Goal: Communication & Community: Answer question/provide support

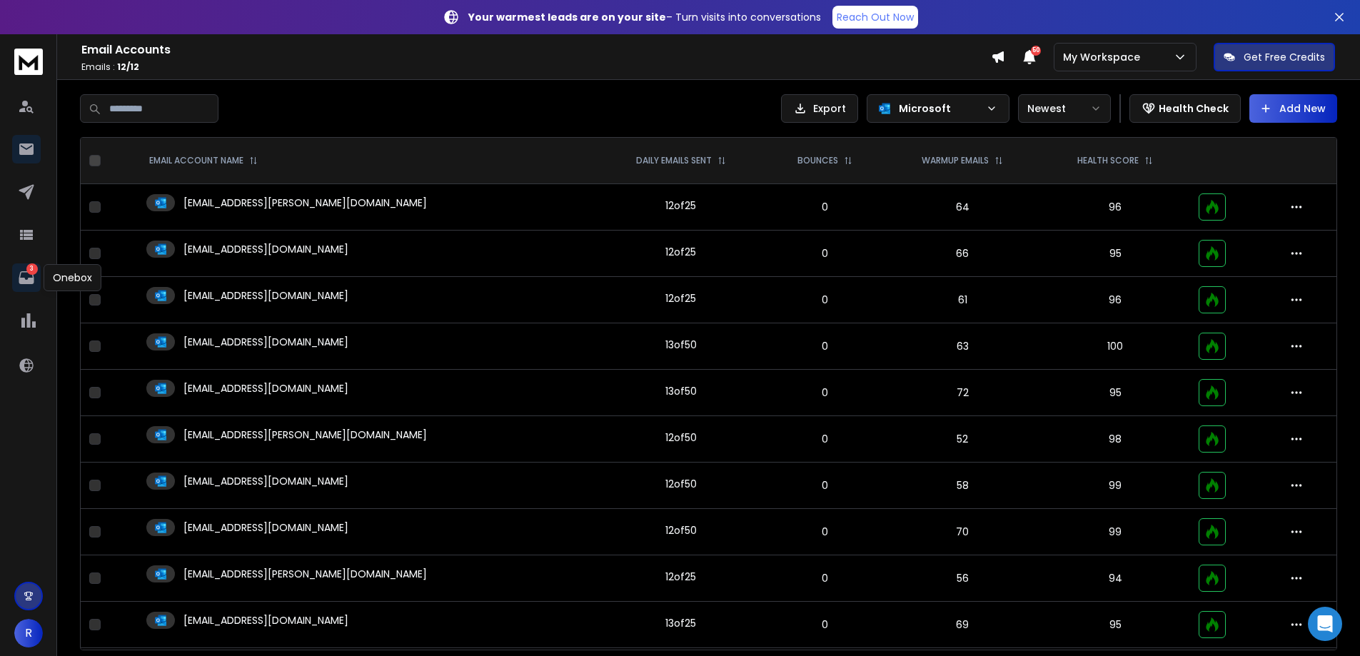
click at [29, 280] on icon at bounding box center [26, 277] width 15 height 13
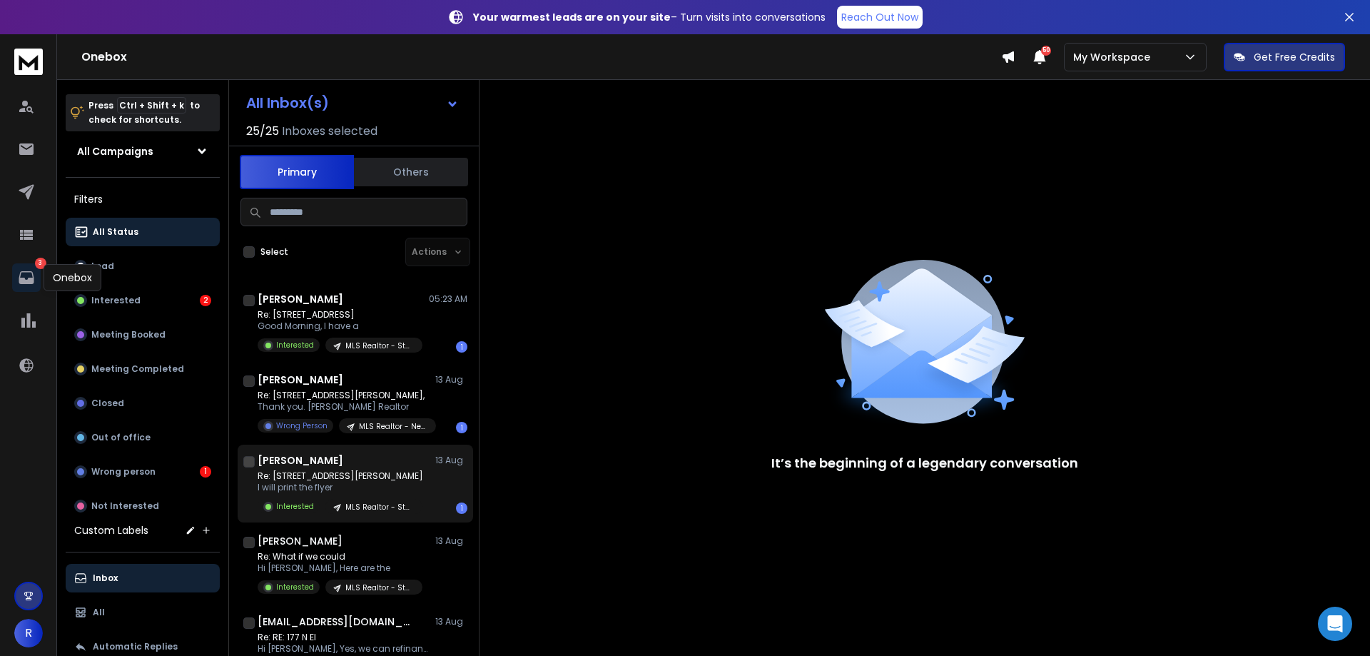
click at [335, 471] on p "Re: [STREET_ADDRESS][PERSON_NAME]" at bounding box center [341, 475] width 166 height 11
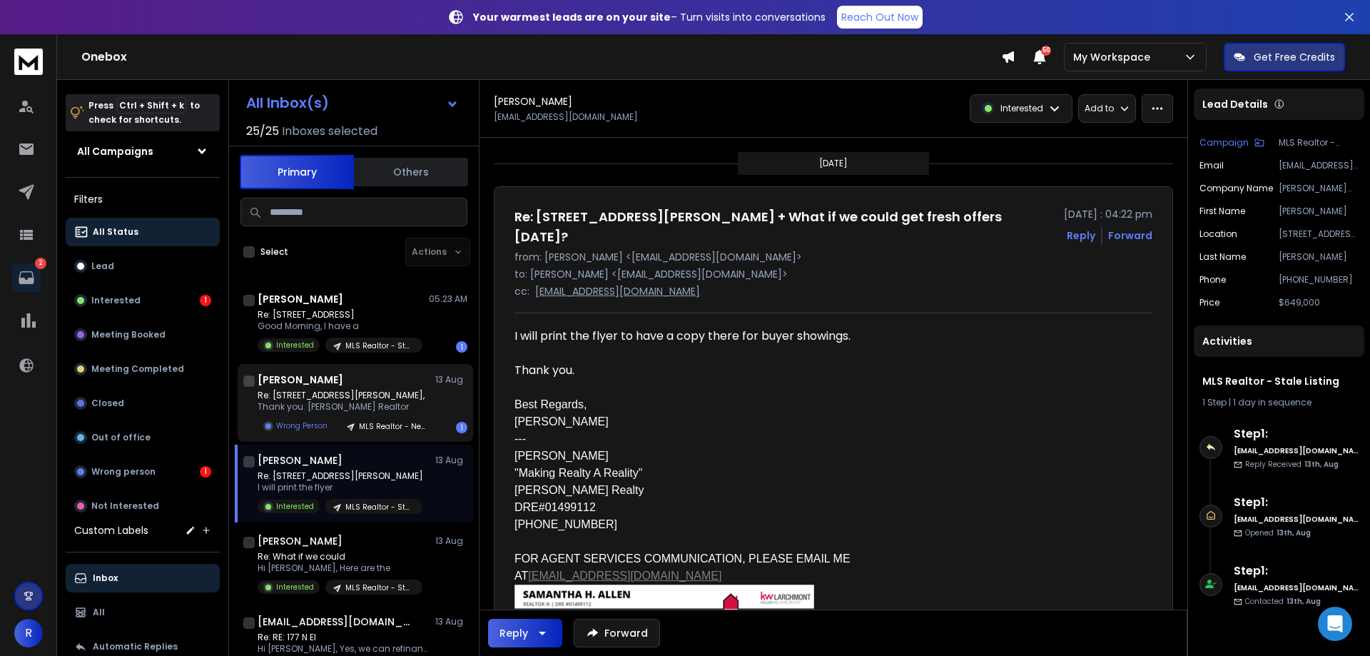
click at [294, 427] on p "Wrong Person" at bounding box center [301, 425] width 51 height 11
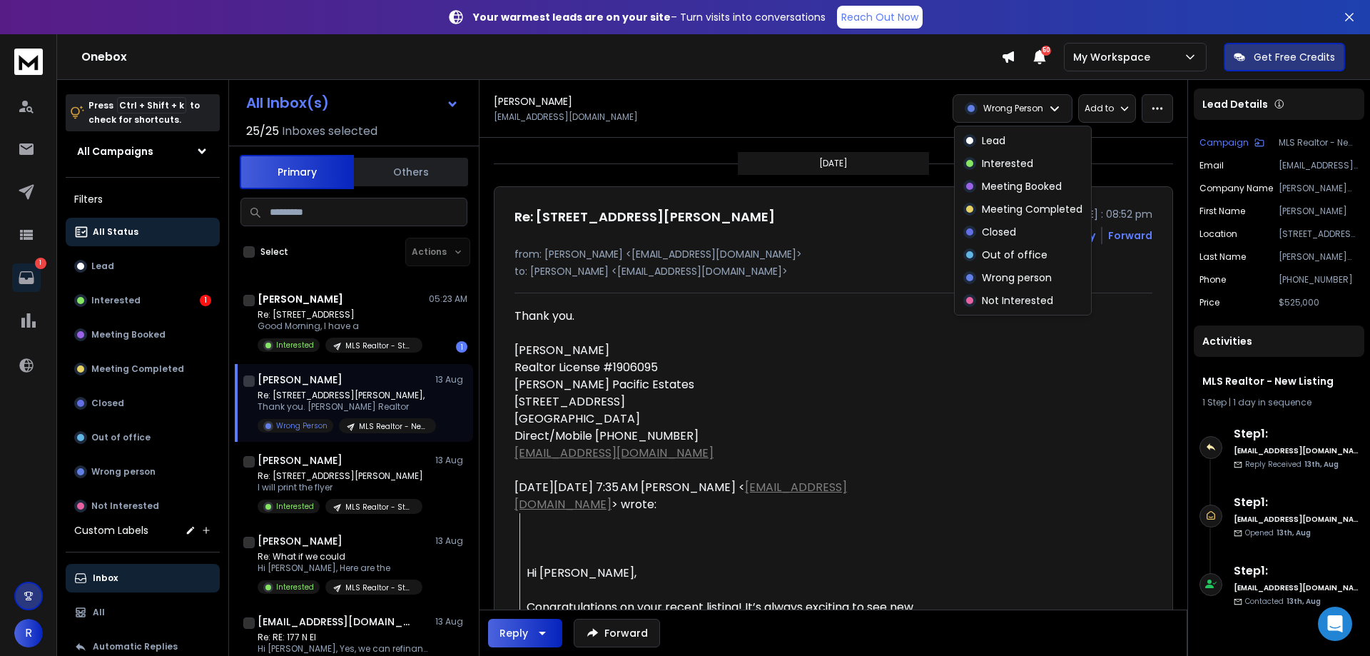
click at [1026, 105] on p "Wrong Person" at bounding box center [1014, 108] width 60 height 11
click at [1008, 164] on p "Interested" at bounding box center [1007, 163] width 51 height 14
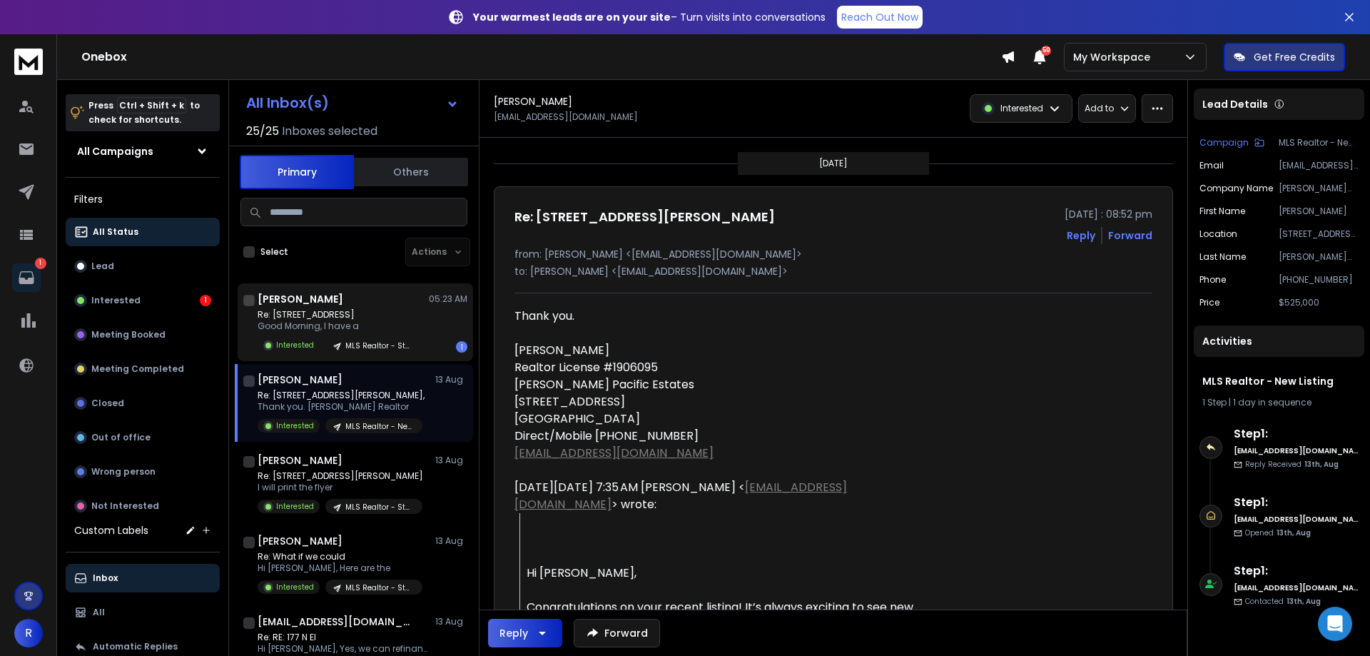
click at [320, 314] on p "Re: [STREET_ADDRESS]" at bounding box center [340, 314] width 165 height 11
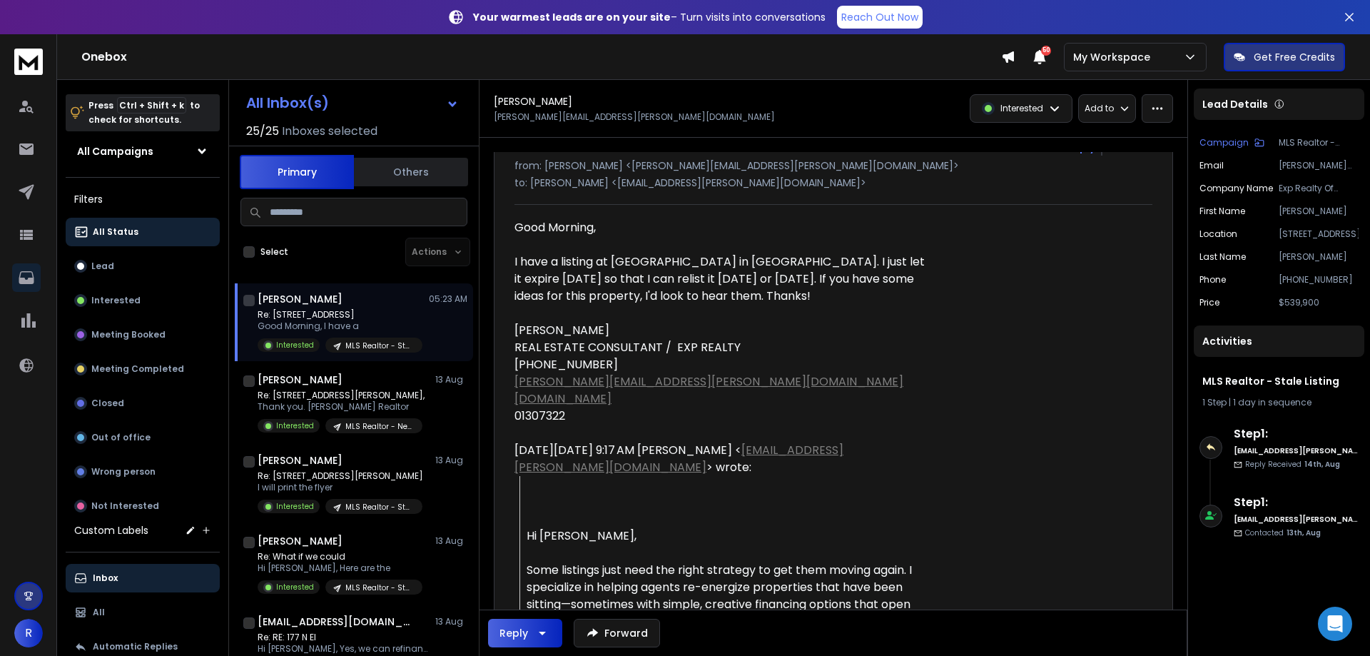
scroll to position [71, 0]
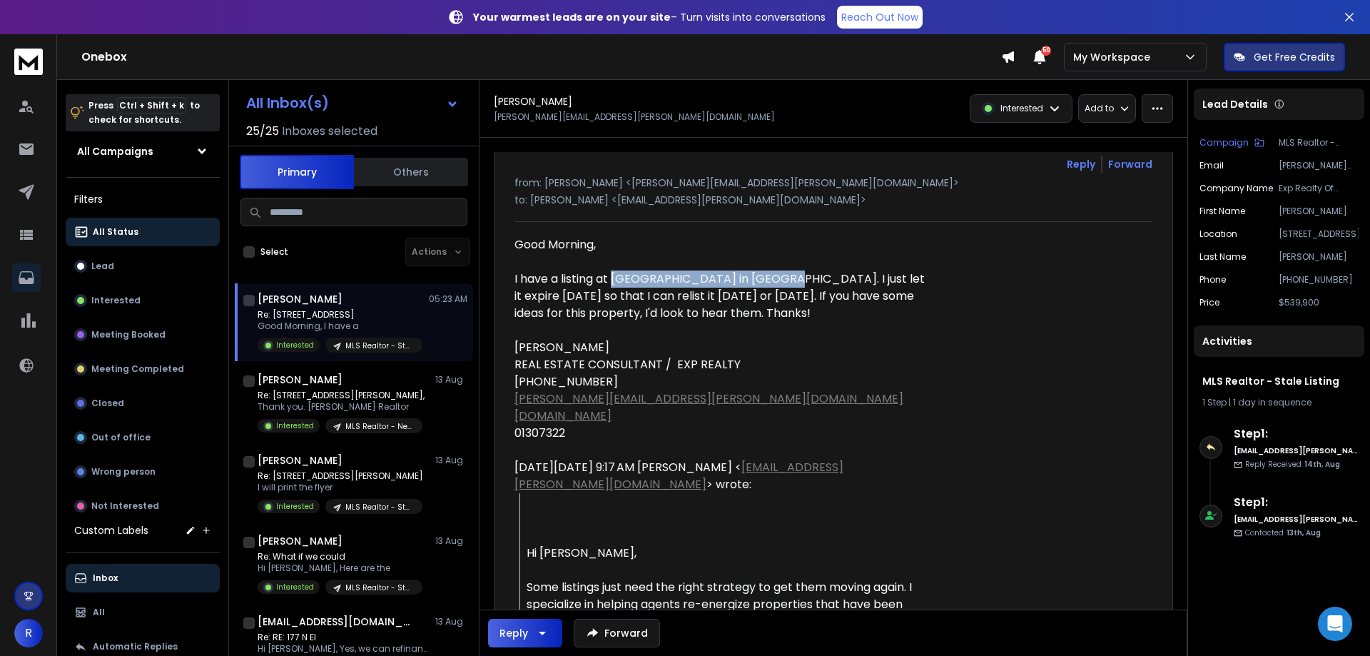
drag, startPoint x: 615, startPoint y: 281, endPoint x: 777, endPoint y: 281, distance: 162.0
click at [777, 281] on div "I have a listing at [GEOGRAPHIC_DATA] in [GEOGRAPHIC_DATA]. I just let it expir…" at bounding box center [723, 296] width 417 height 51
copy div "24500 Deertrail in [GEOGRAPHIC_DATA]"
click at [1292, 236] on p "[STREET_ADDRESS]" at bounding box center [1319, 233] width 80 height 11
drag, startPoint x: 615, startPoint y: 275, endPoint x: 779, endPoint y: 276, distance: 164.2
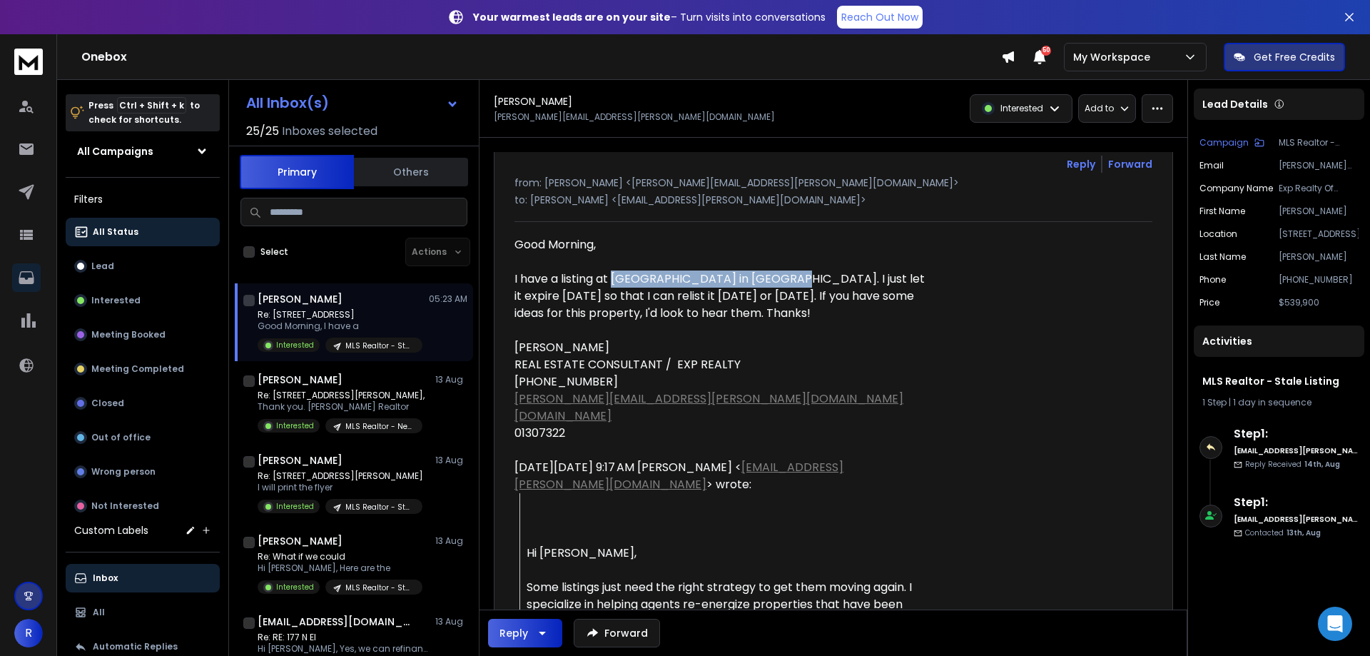
click at [779, 276] on div "I have a listing at [GEOGRAPHIC_DATA] in [GEOGRAPHIC_DATA]. I just let it expir…" at bounding box center [723, 296] width 417 height 51
click at [772, 279] on div "I have a listing at [GEOGRAPHIC_DATA] in [GEOGRAPHIC_DATA]. I just let it expir…" at bounding box center [723, 296] width 417 height 51
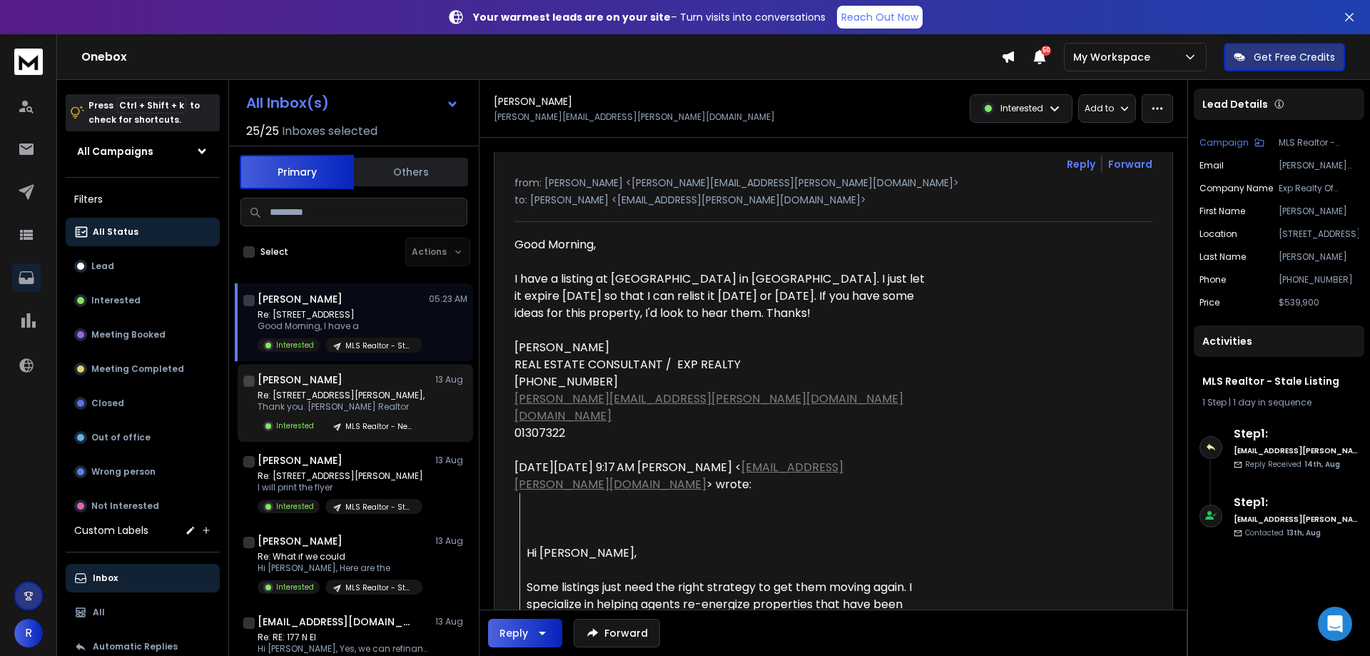
click at [313, 395] on p "Re: [STREET_ADDRESS][PERSON_NAME]," at bounding box center [341, 395] width 167 height 11
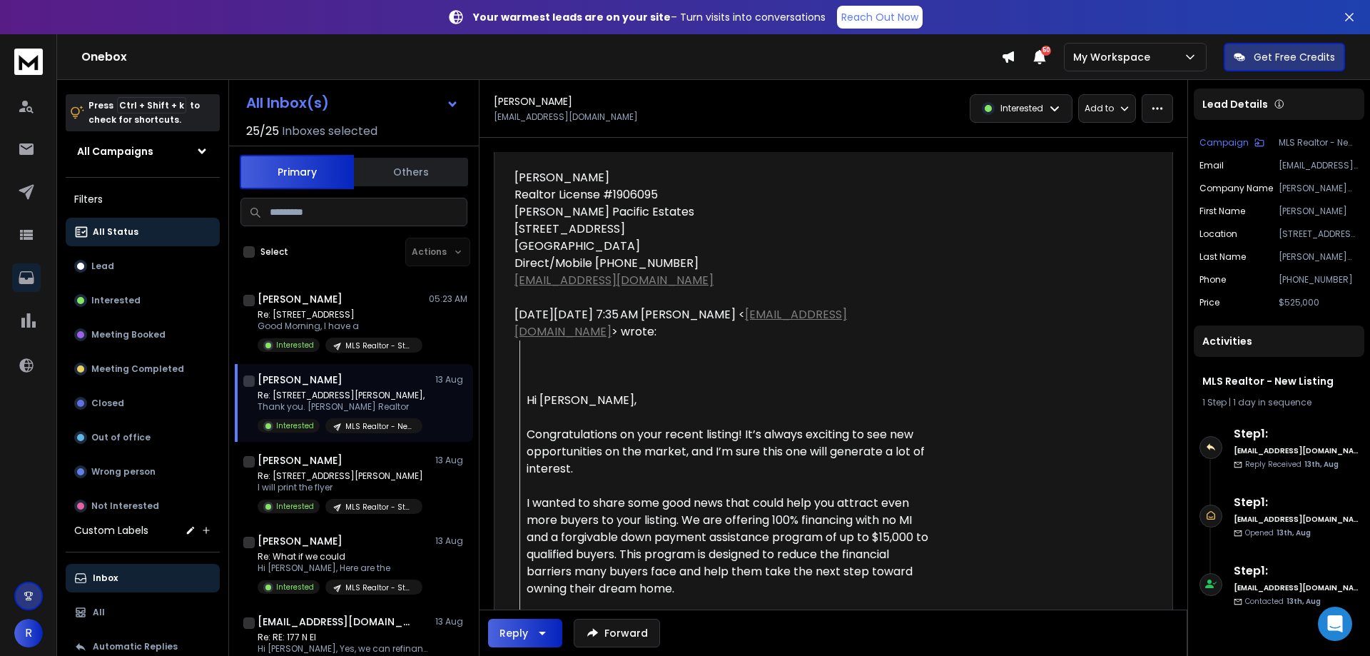
scroll to position [214, 0]
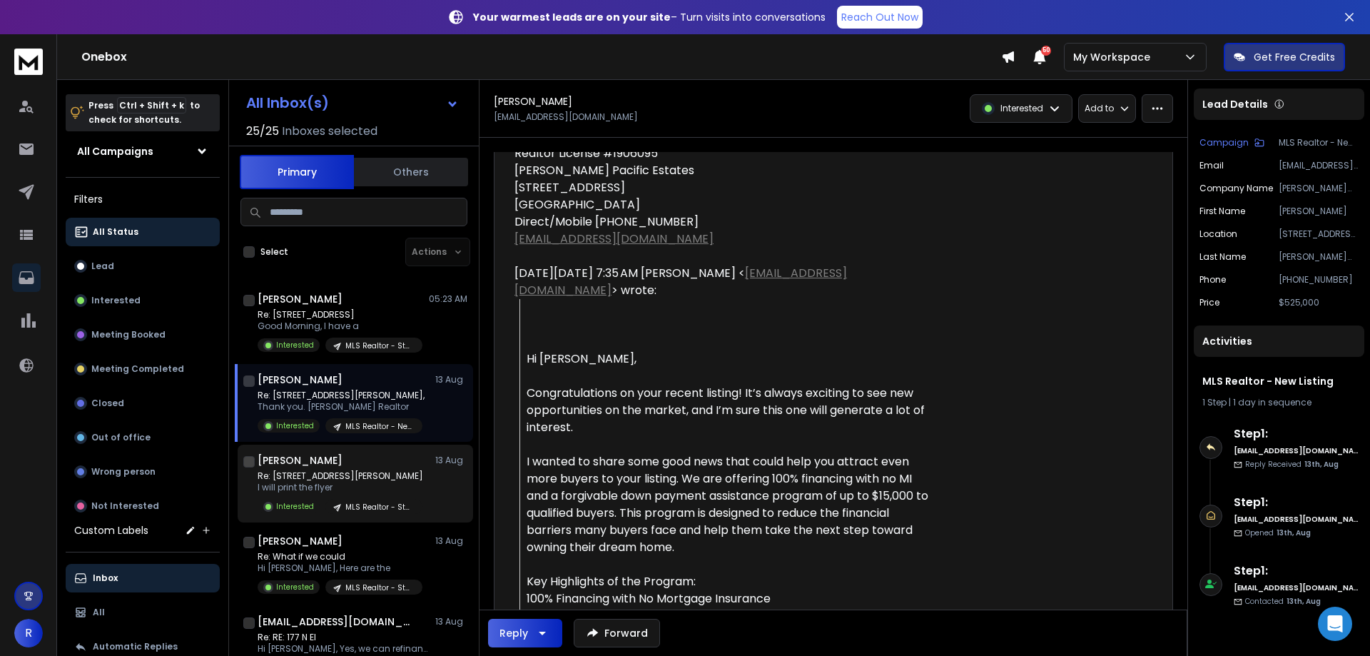
click at [311, 466] on h1 "[PERSON_NAME]" at bounding box center [300, 460] width 85 height 14
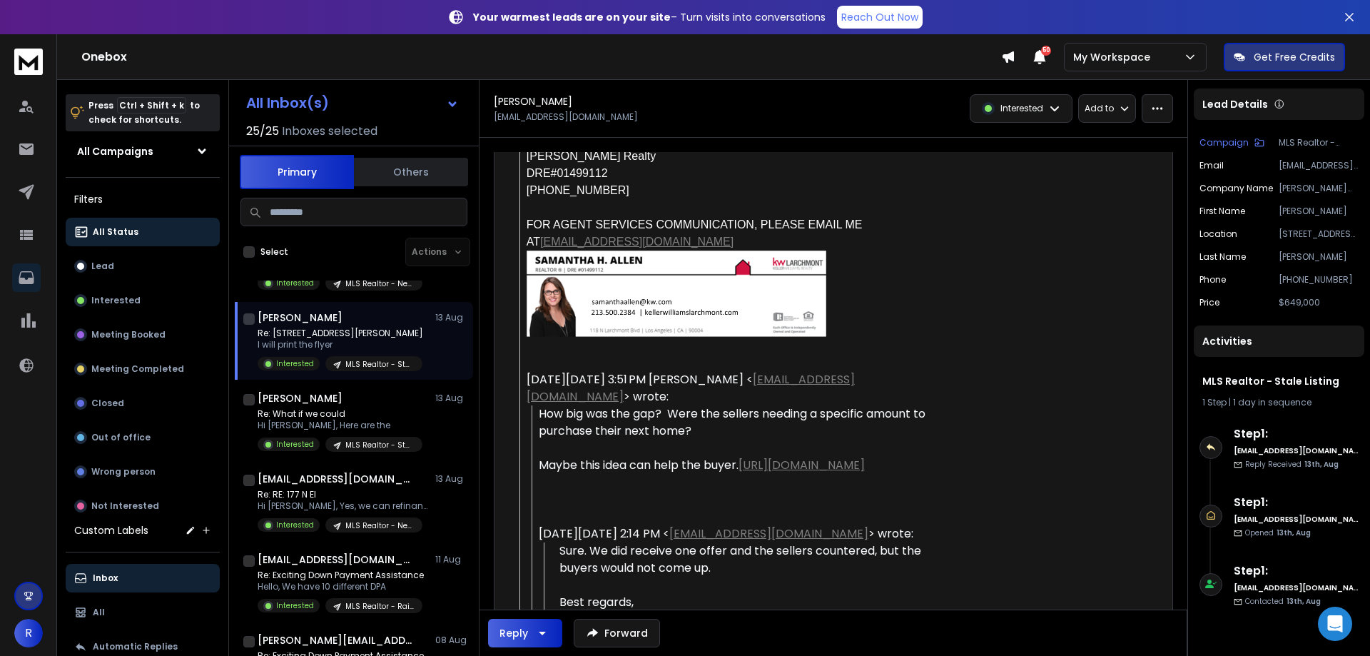
scroll to position [785, 0]
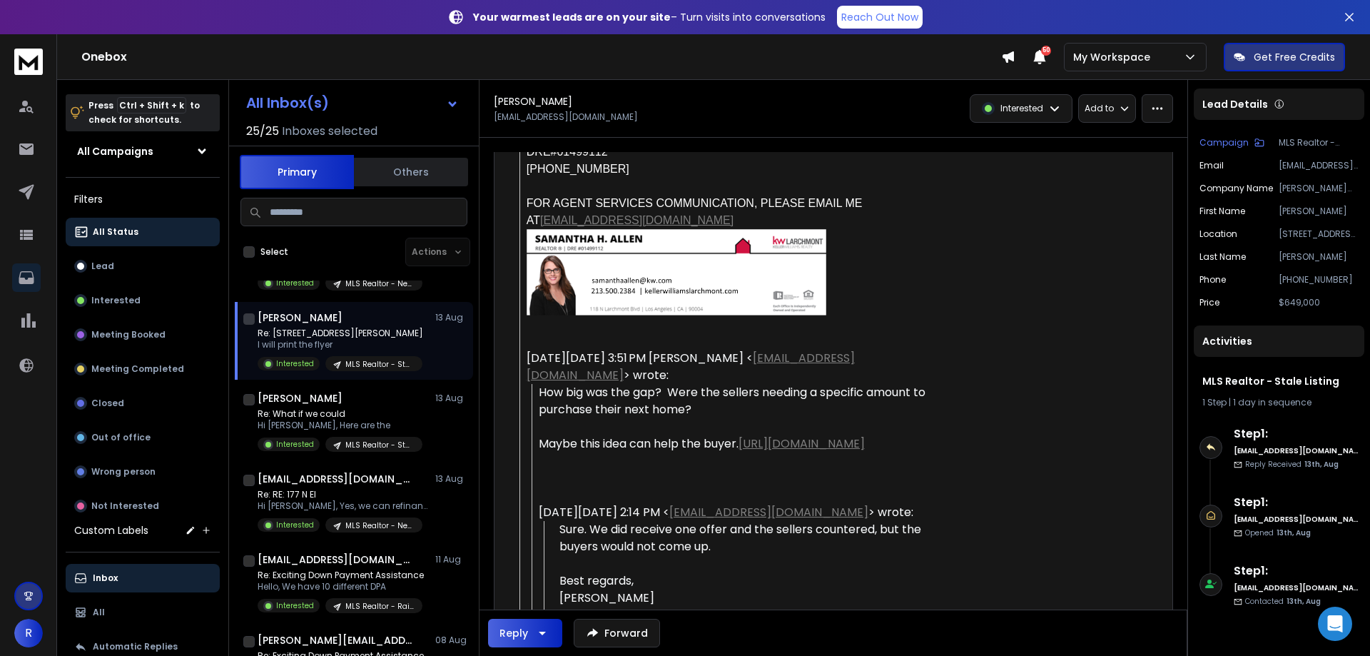
click at [739, 452] on link "[URL][DOMAIN_NAME]" at bounding box center [802, 443] width 126 height 16
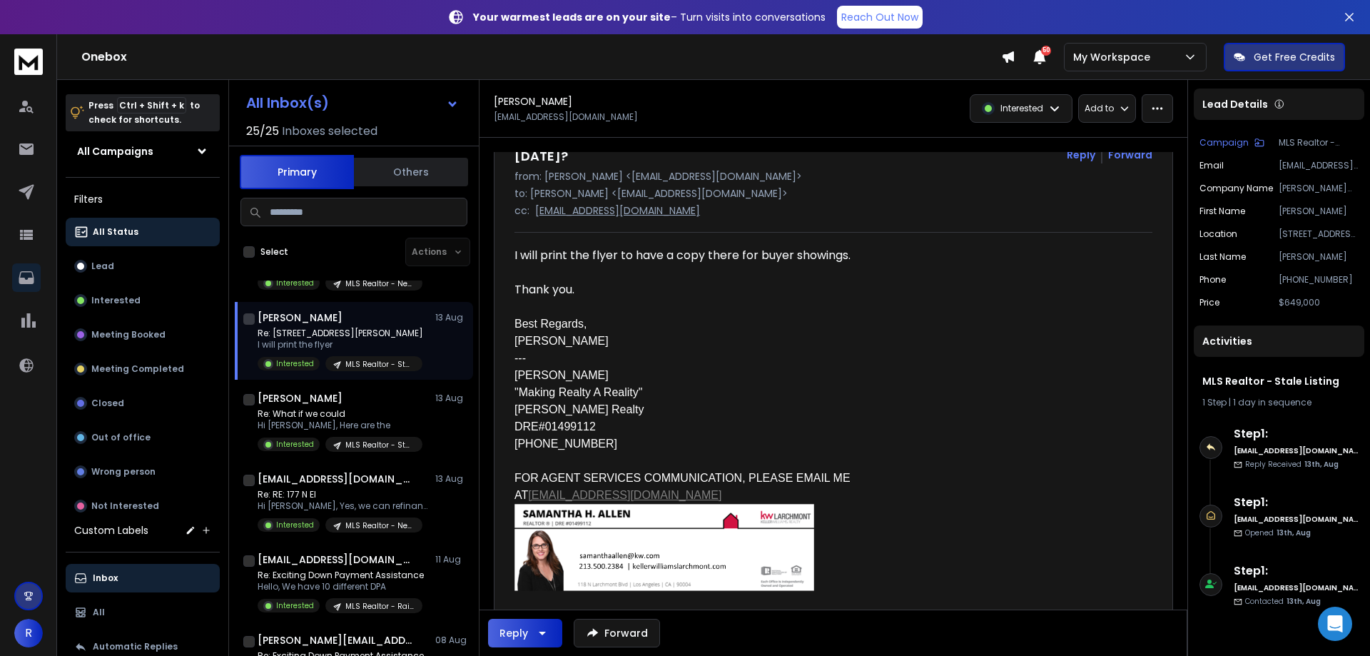
scroll to position [0, 0]
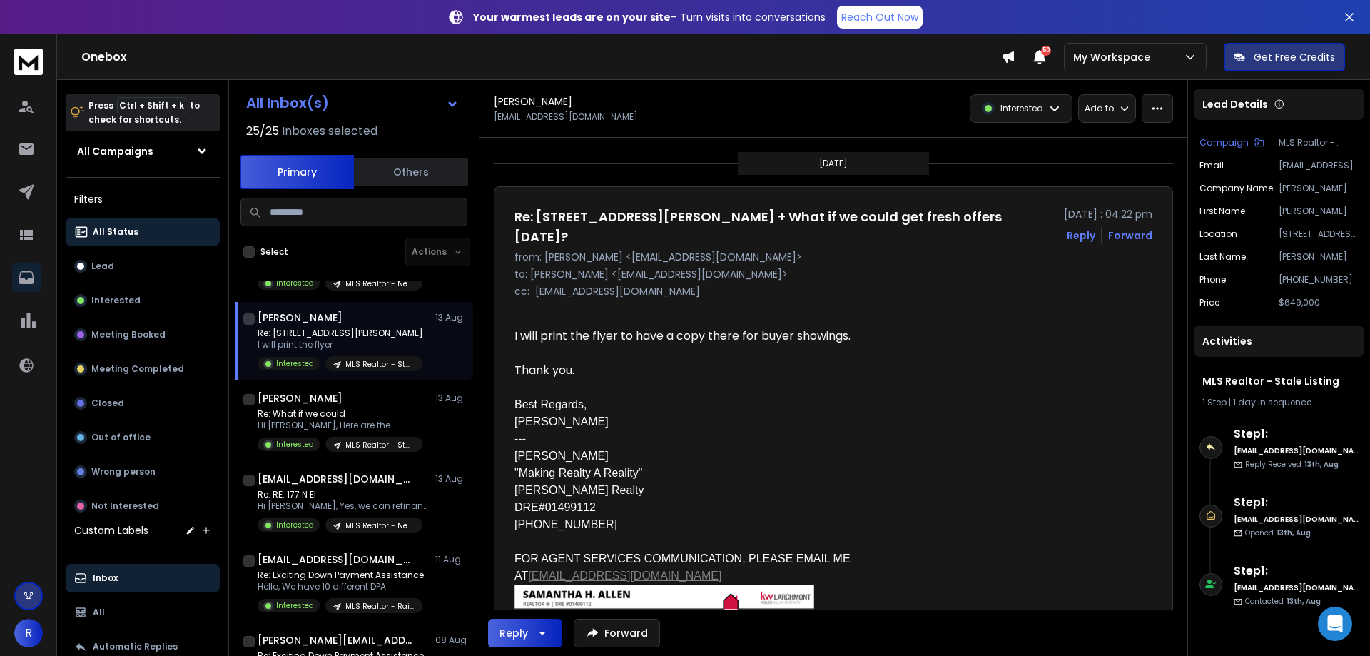
click at [543, 632] on icon "button" at bounding box center [542, 634] width 7 height 4
click at [540, 601] on p "Reply All" at bounding box center [531, 597] width 40 height 14
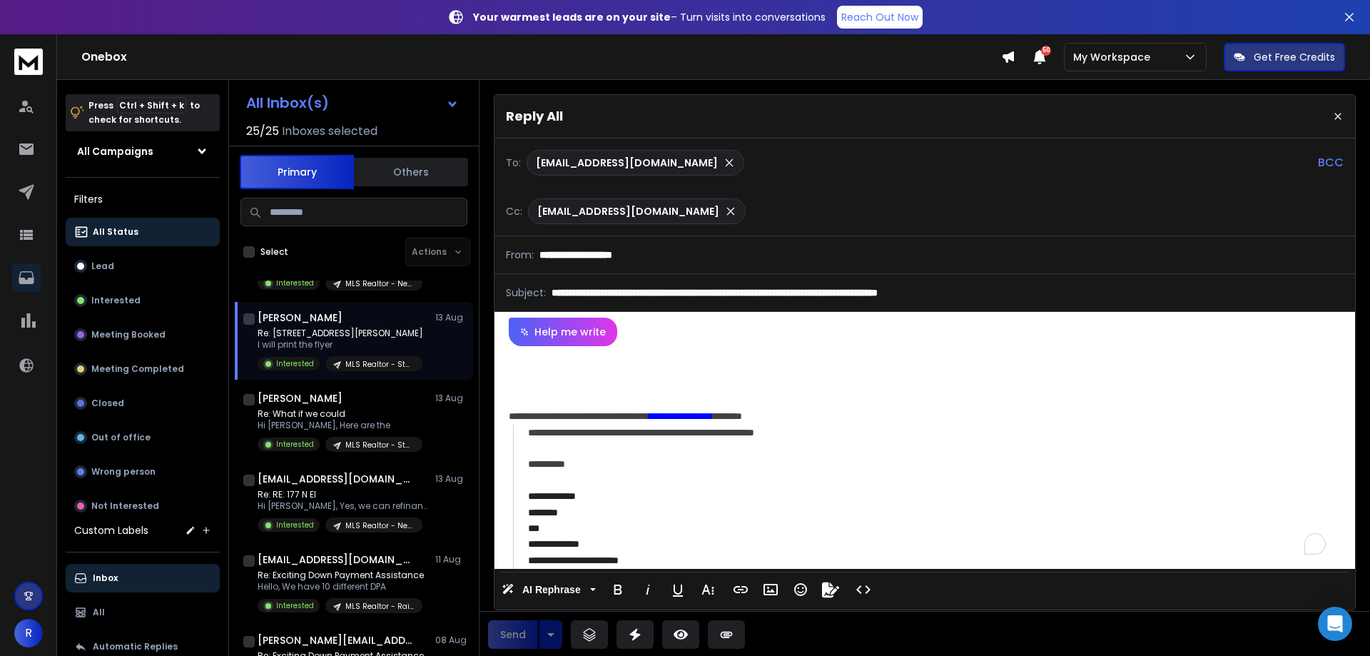
click at [557, 370] on div "**********" at bounding box center [925, 457] width 861 height 223
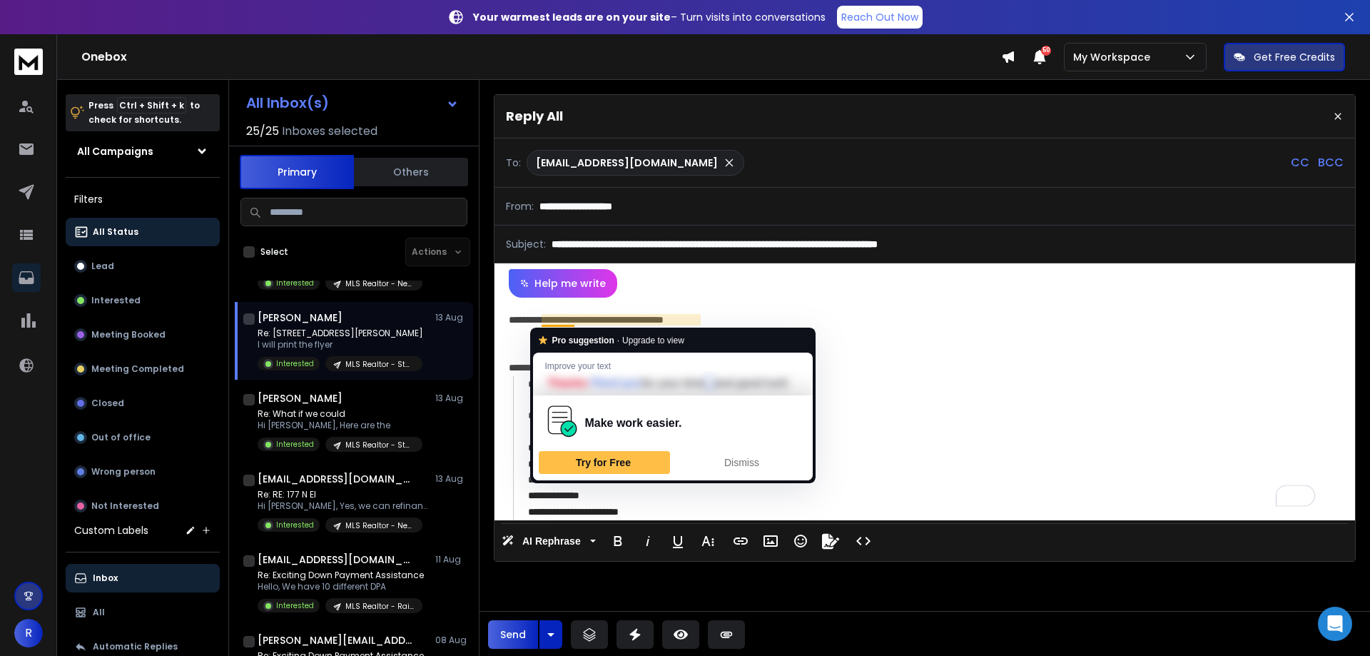
click at [685, 294] on div "Help me write" at bounding box center [925, 281] width 861 height 37
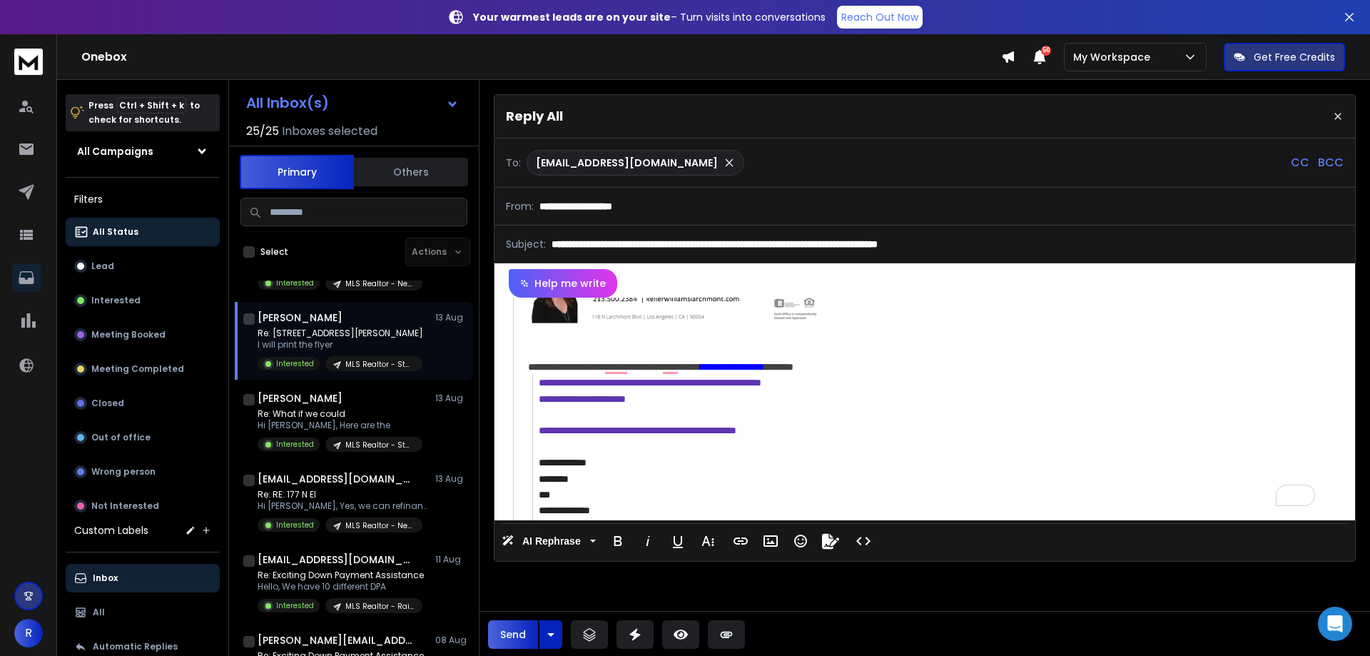
scroll to position [425, 0]
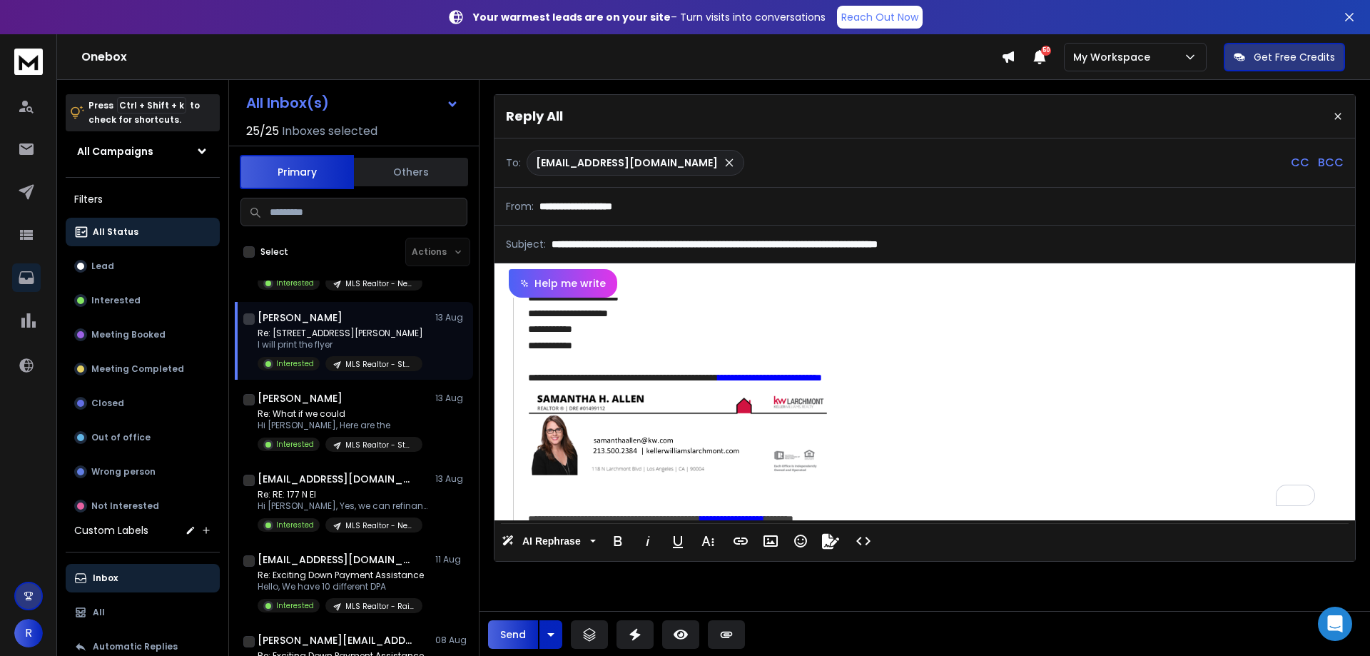
click at [1291, 165] on p "CC" at bounding box center [1300, 162] width 19 height 17
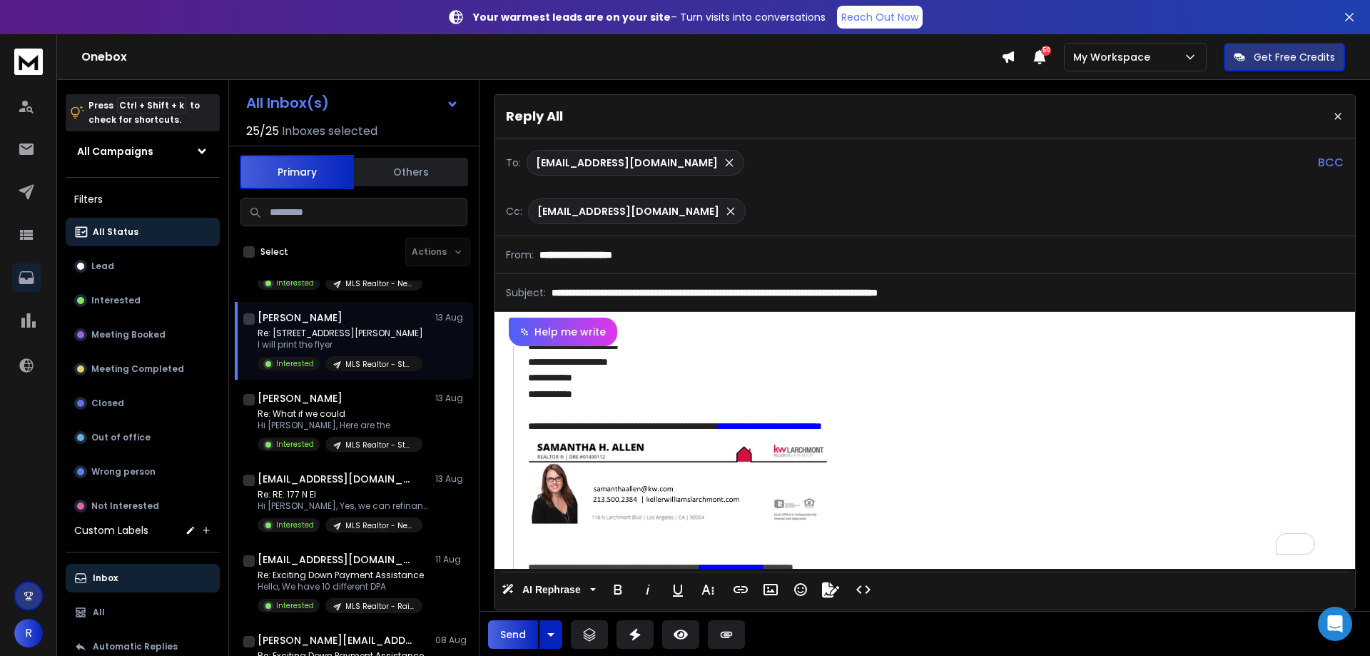
click at [511, 617] on div "Send" at bounding box center [925, 634] width 891 height 46
click at [512, 627] on button "Send" at bounding box center [513, 634] width 50 height 29
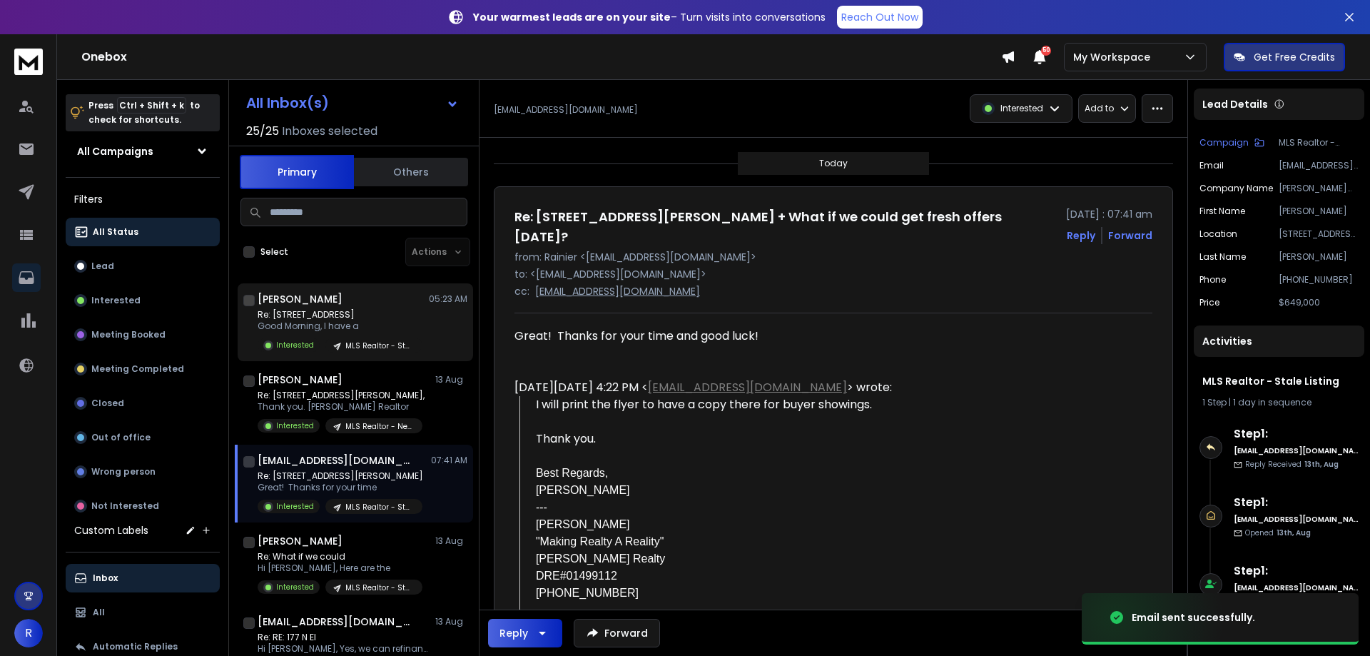
click at [315, 317] on p "Re: [STREET_ADDRESS]" at bounding box center [340, 314] width 165 height 11
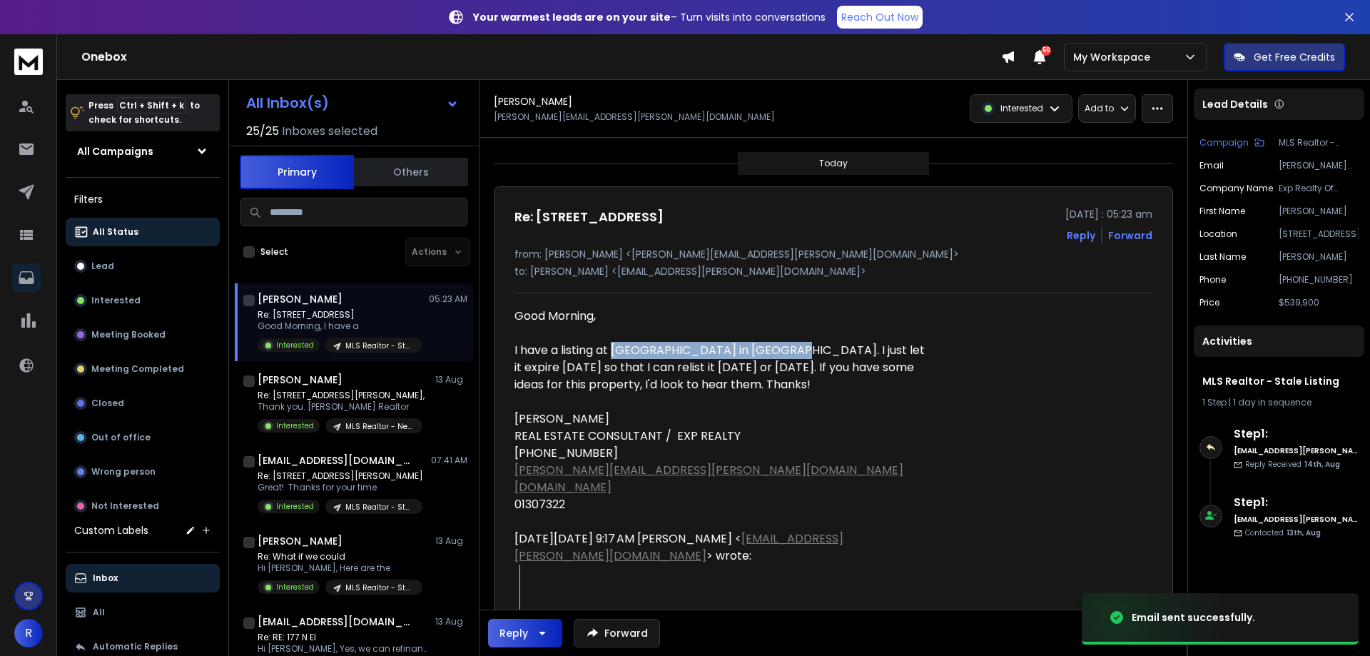
drag, startPoint x: 615, startPoint y: 349, endPoint x: 779, endPoint y: 352, distance: 164.9
click at [779, 352] on div "I have a listing at [GEOGRAPHIC_DATA] in [GEOGRAPHIC_DATA]. I just let it expir…" at bounding box center [723, 367] width 417 height 51
click at [774, 350] on div "I have a listing at [GEOGRAPHIC_DATA] in [GEOGRAPHIC_DATA]. I just let it expir…" at bounding box center [723, 367] width 417 height 51
drag, startPoint x: 777, startPoint y: 348, endPoint x: 616, endPoint y: 350, distance: 161.3
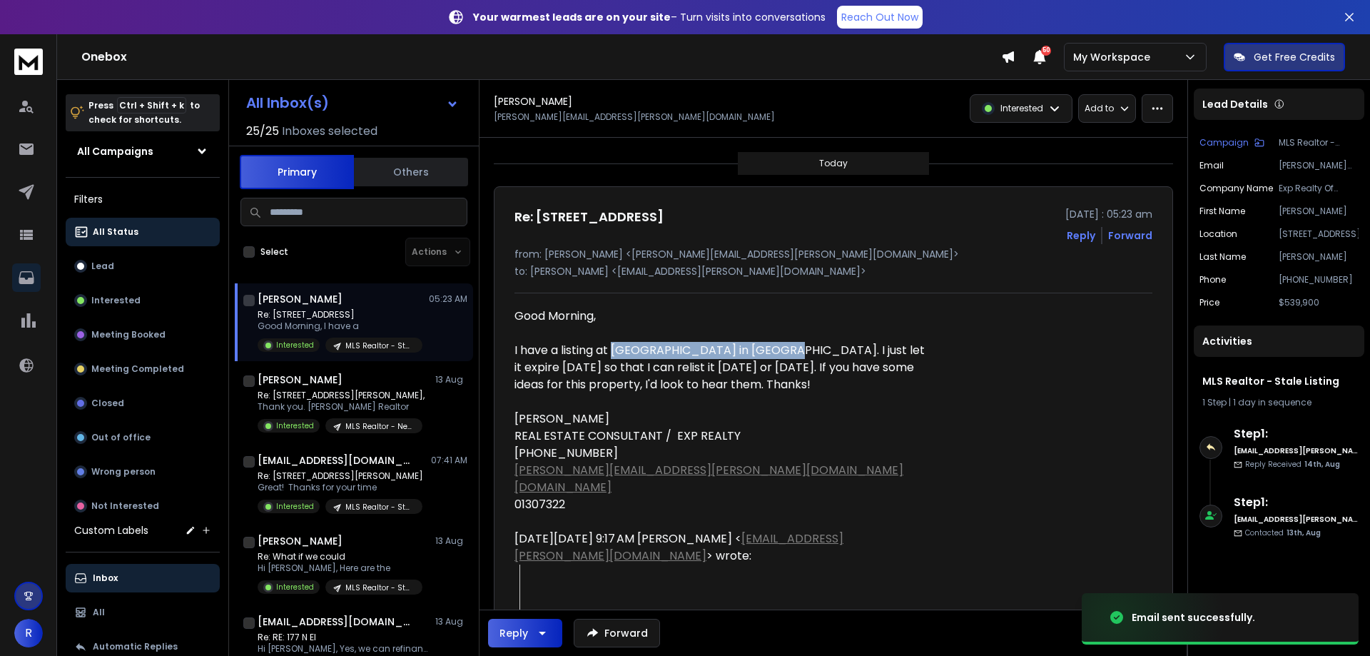
click at [616, 350] on div "I have a listing at [GEOGRAPHIC_DATA] in [GEOGRAPHIC_DATA]. I just let it expir…" at bounding box center [723, 367] width 417 height 51
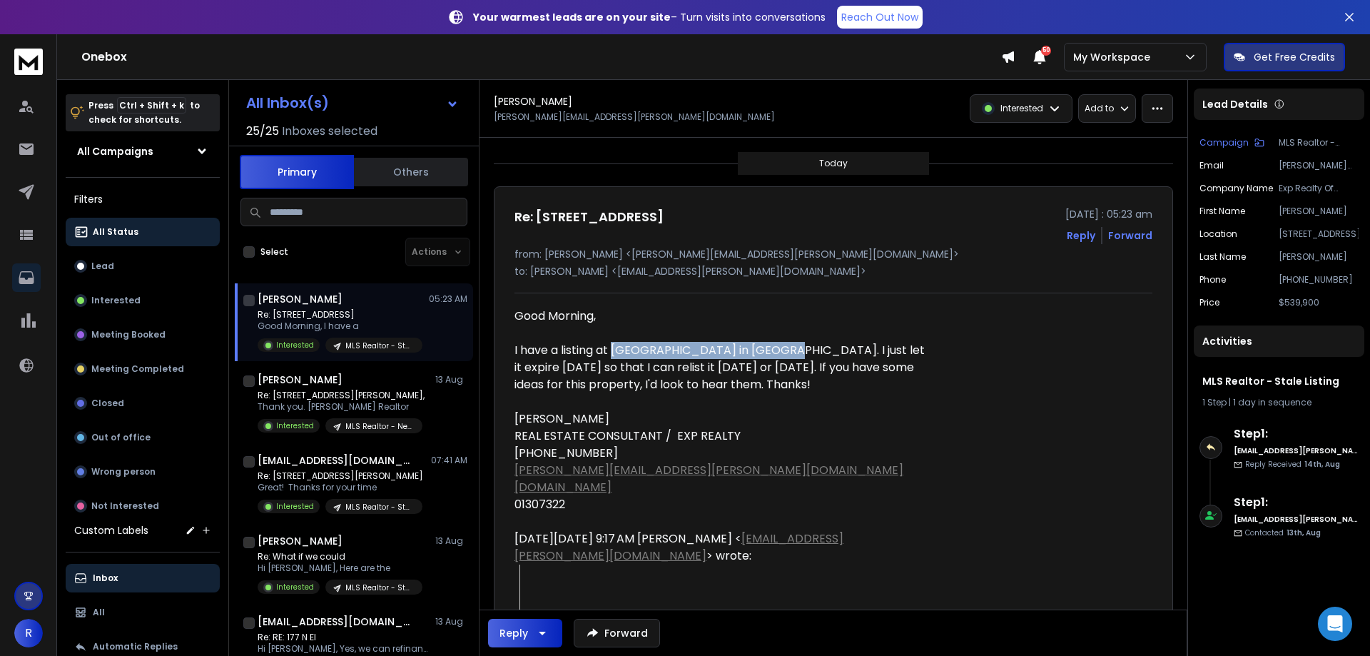
copy div "24500 Deertrail in [GEOGRAPHIC_DATA]"
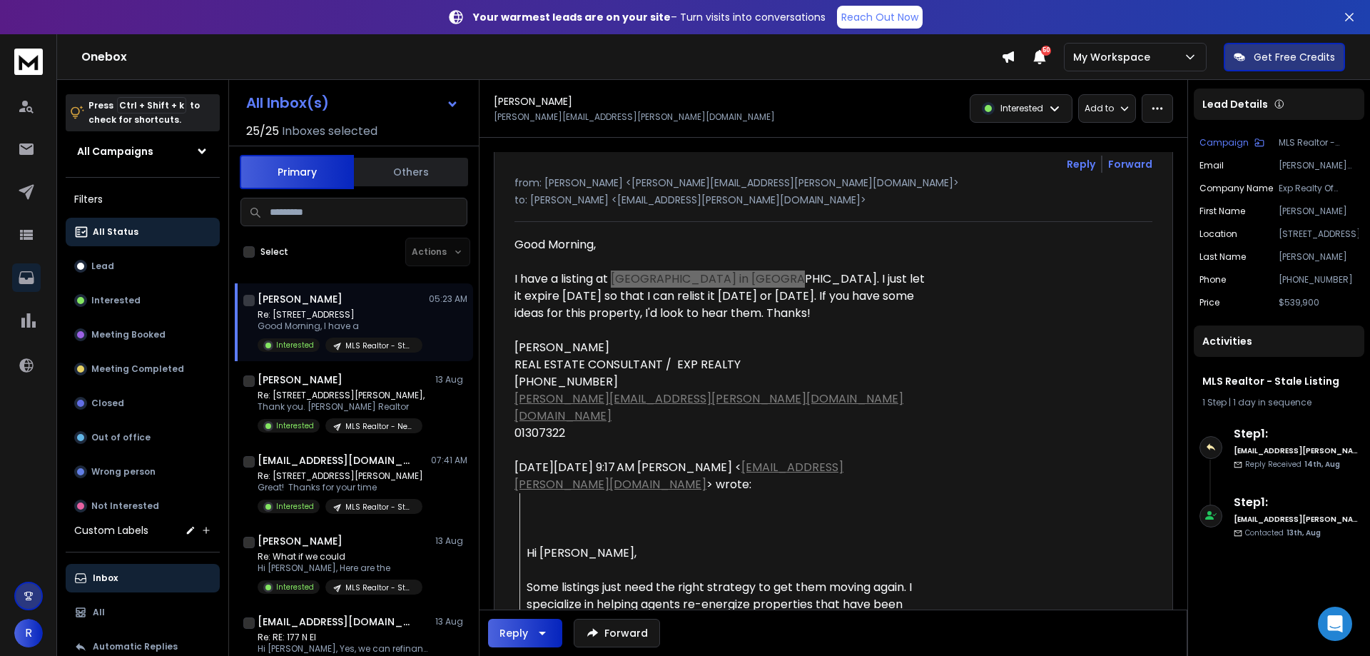
scroll to position [0, 0]
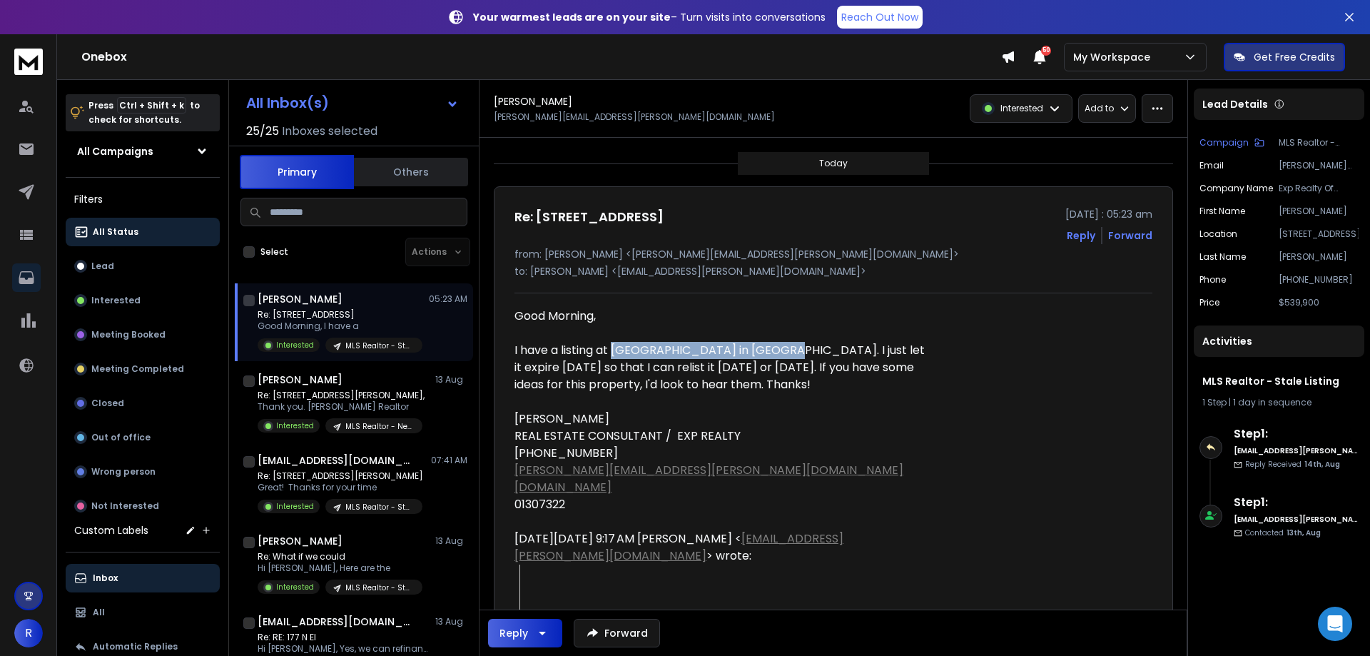
click at [767, 375] on div "I have a listing at [GEOGRAPHIC_DATA] in [GEOGRAPHIC_DATA]. I just let it expir…" at bounding box center [723, 367] width 417 height 51
click at [541, 632] on icon "button" at bounding box center [542, 634] width 7 height 4
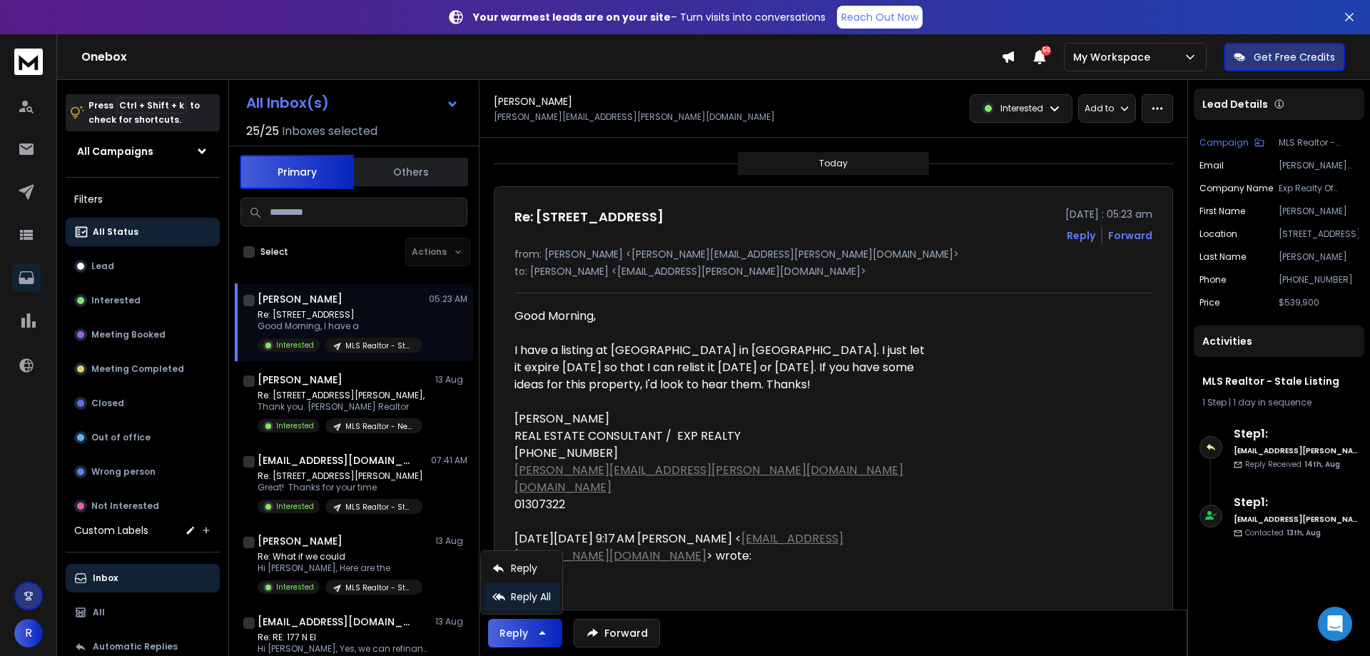
click at [542, 600] on p "Reply All" at bounding box center [531, 597] width 40 height 14
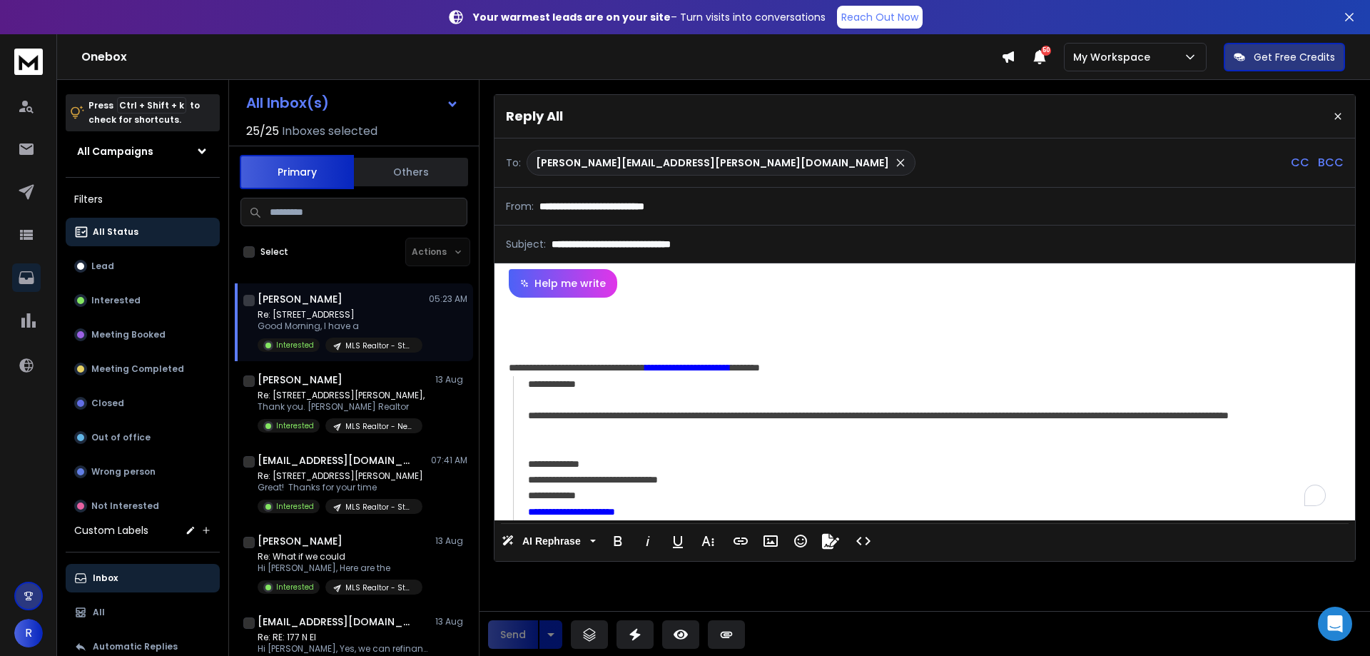
click at [1295, 163] on p "CC" at bounding box center [1300, 162] width 19 height 17
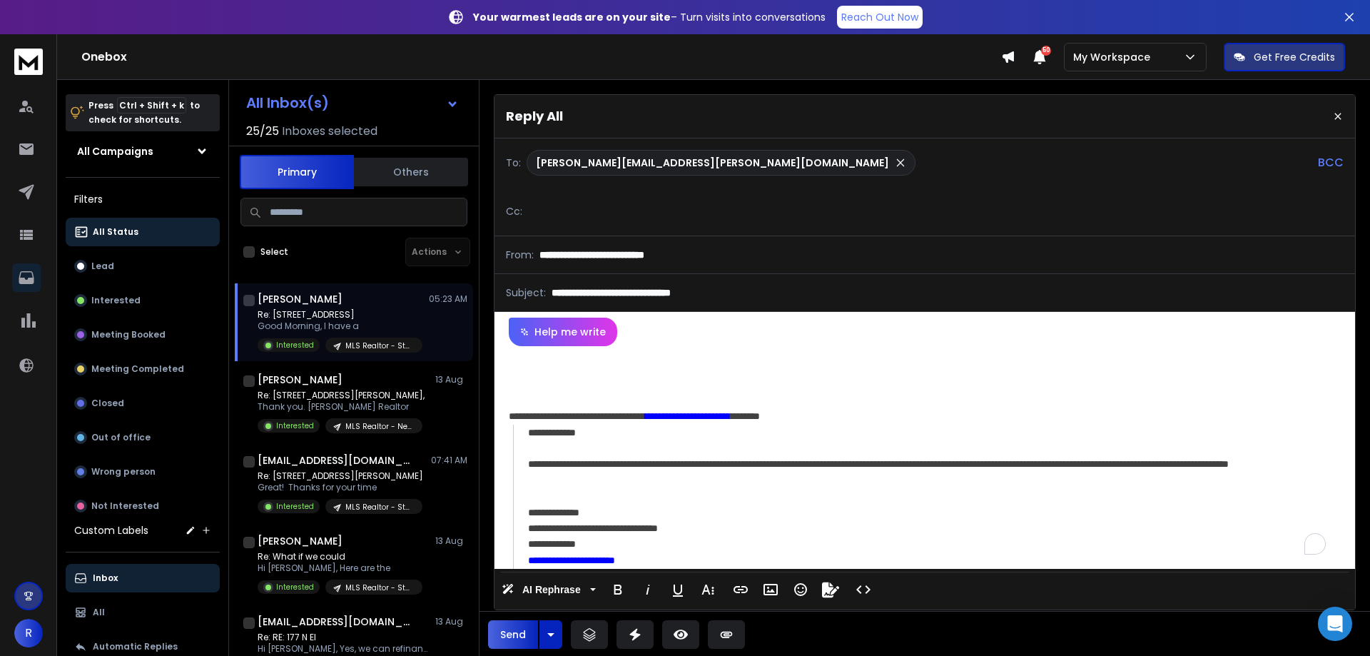
click at [556, 213] on input at bounding box center [578, 211] width 100 height 26
type input "**********"
click at [316, 314] on p "Re: [STREET_ADDRESS]" at bounding box center [340, 314] width 165 height 11
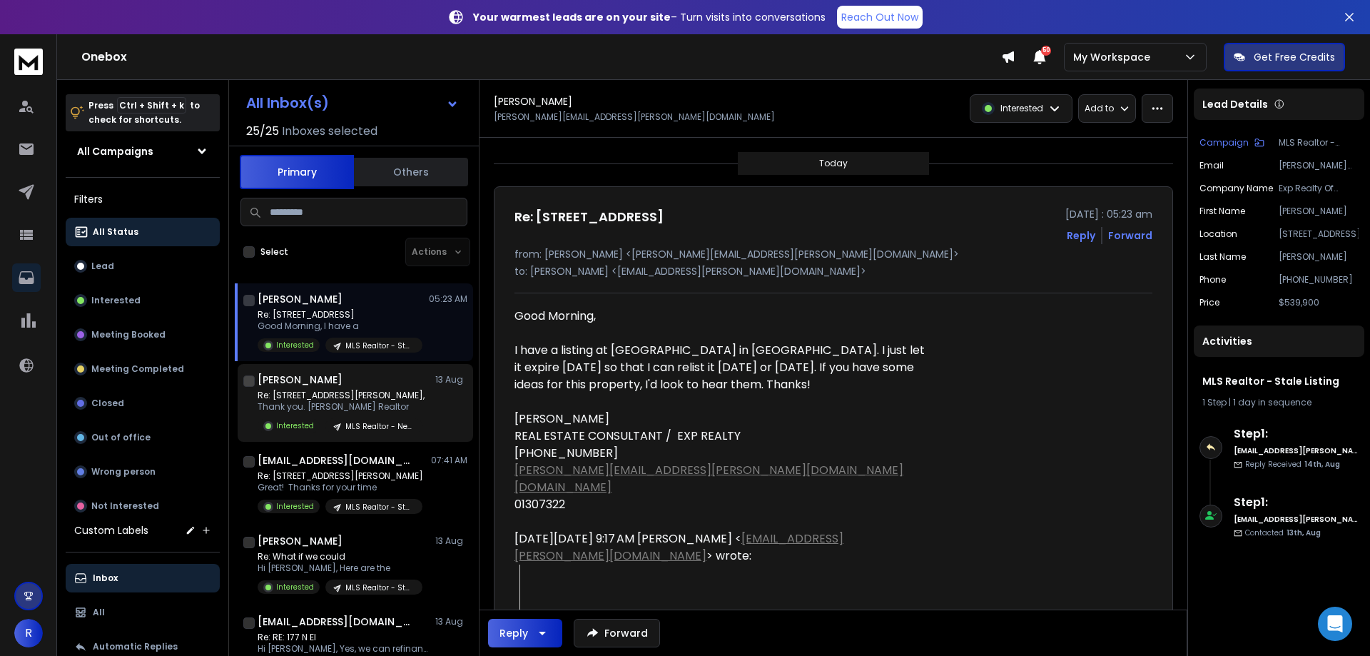
click at [300, 404] on p "Thank you. [PERSON_NAME] Realtor" at bounding box center [341, 406] width 167 height 11
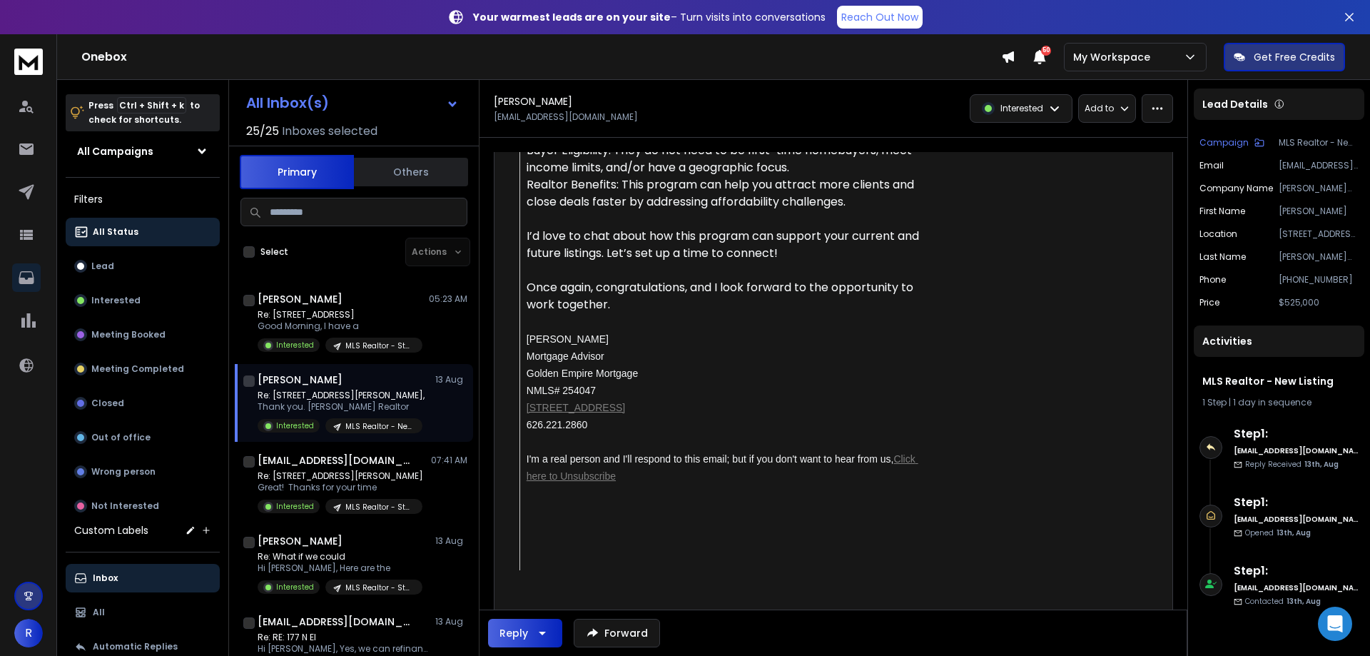
scroll to position [809, 0]
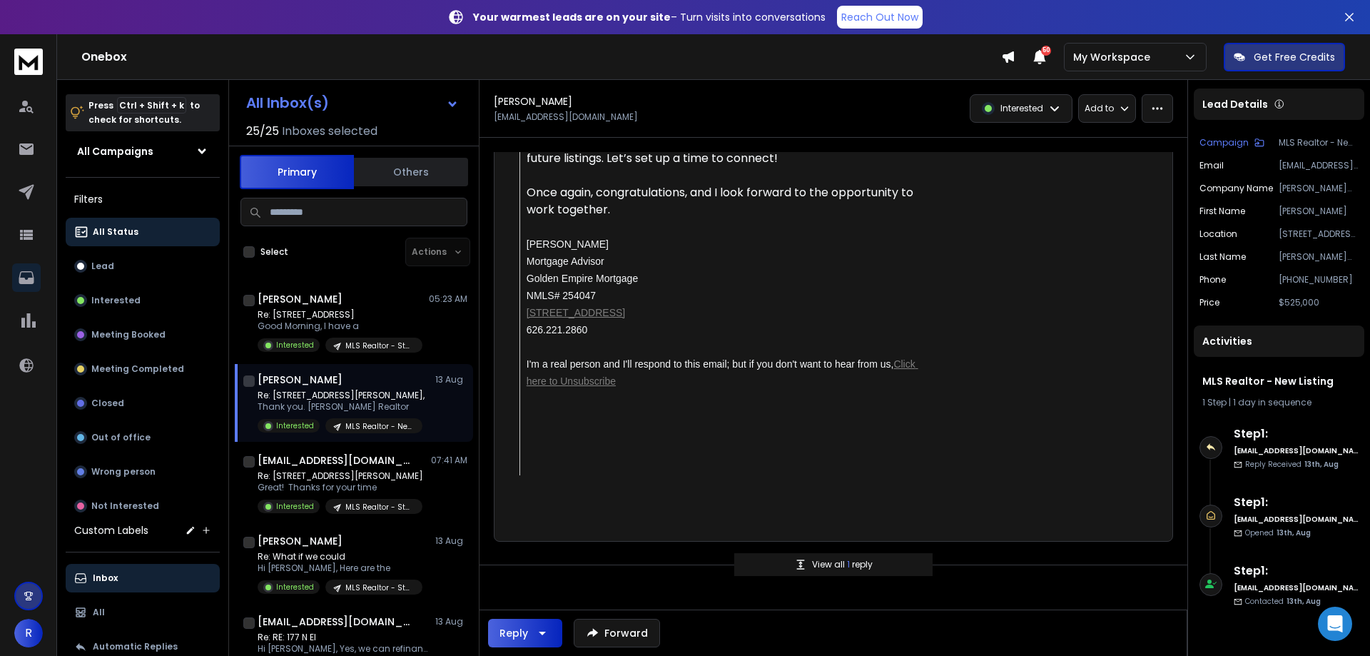
click at [831, 562] on p "View all 1 reply" at bounding box center [842, 564] width 61 height 11
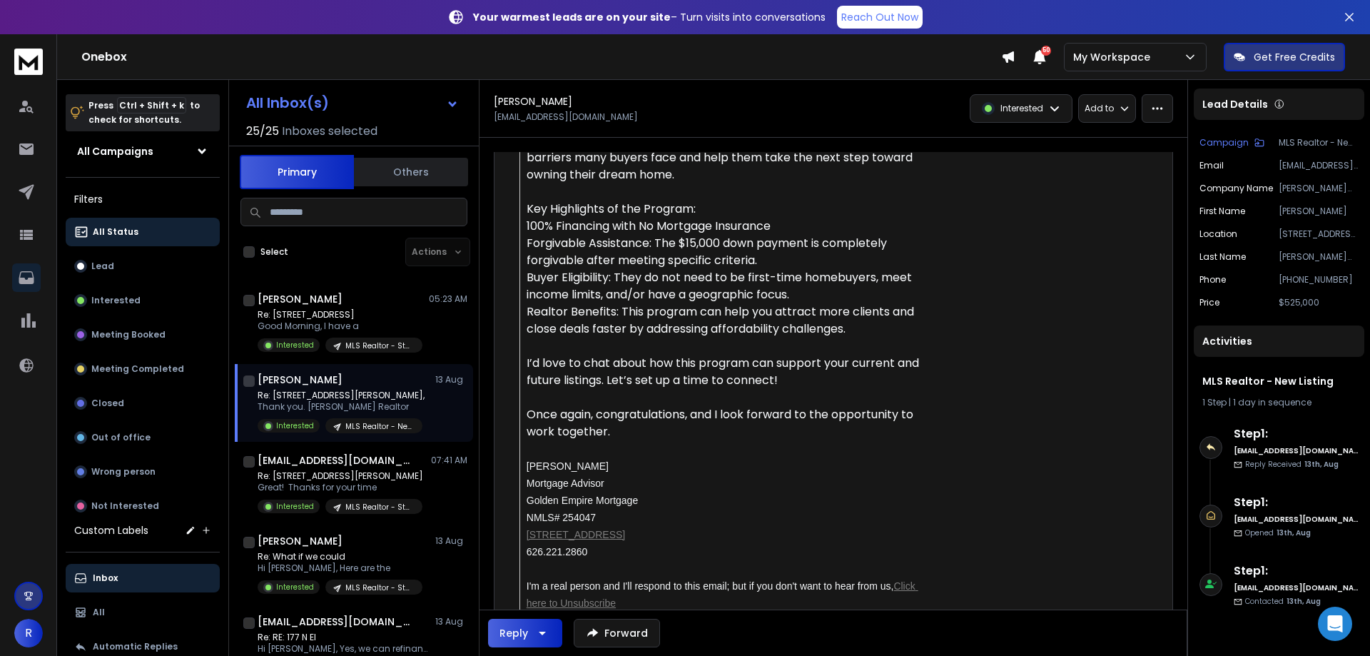
scroll to position [551, 0]
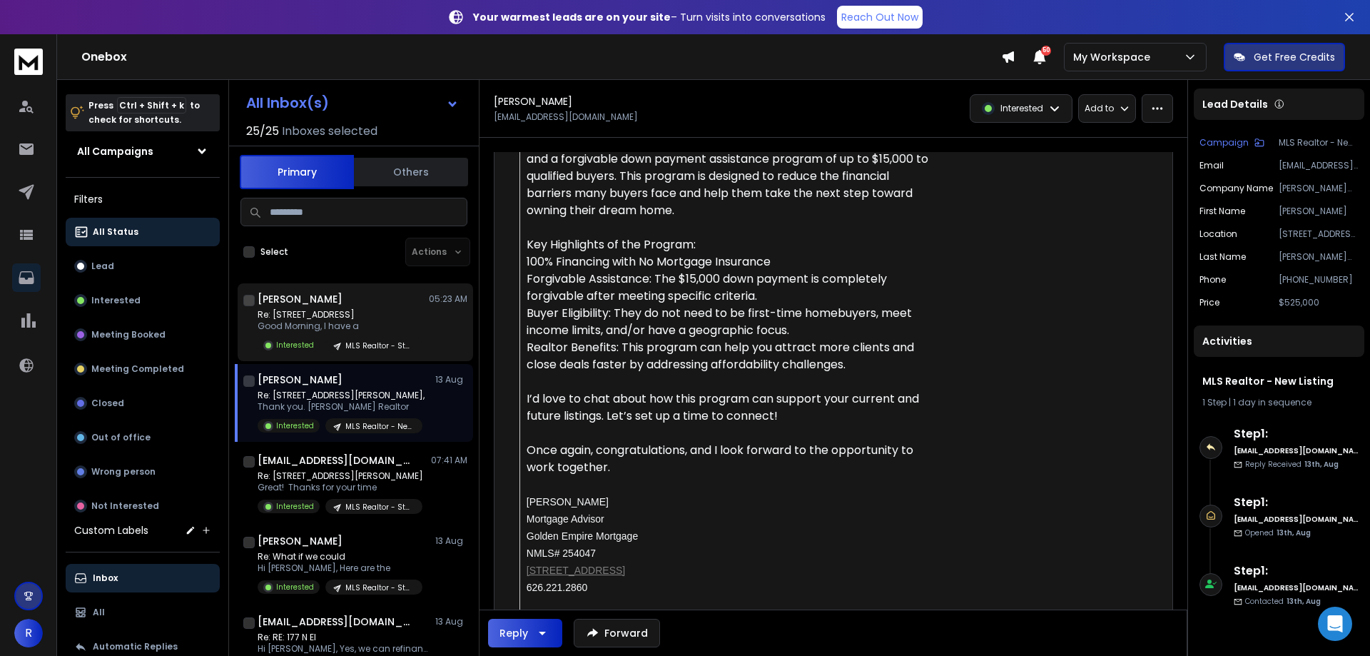
click at [311, 319] on p "Re: [STREET_ADDRESS]" at bounding box center [340, 314] width 165 height 11
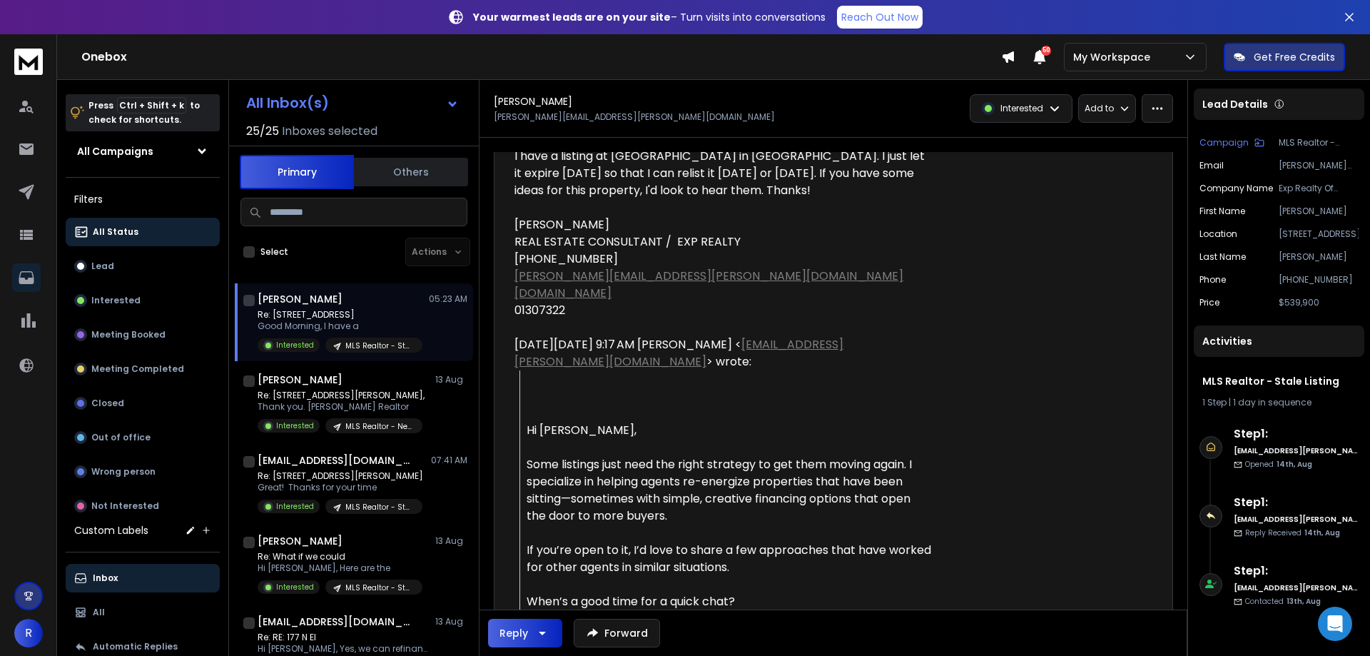
scroll to position [0, 0]
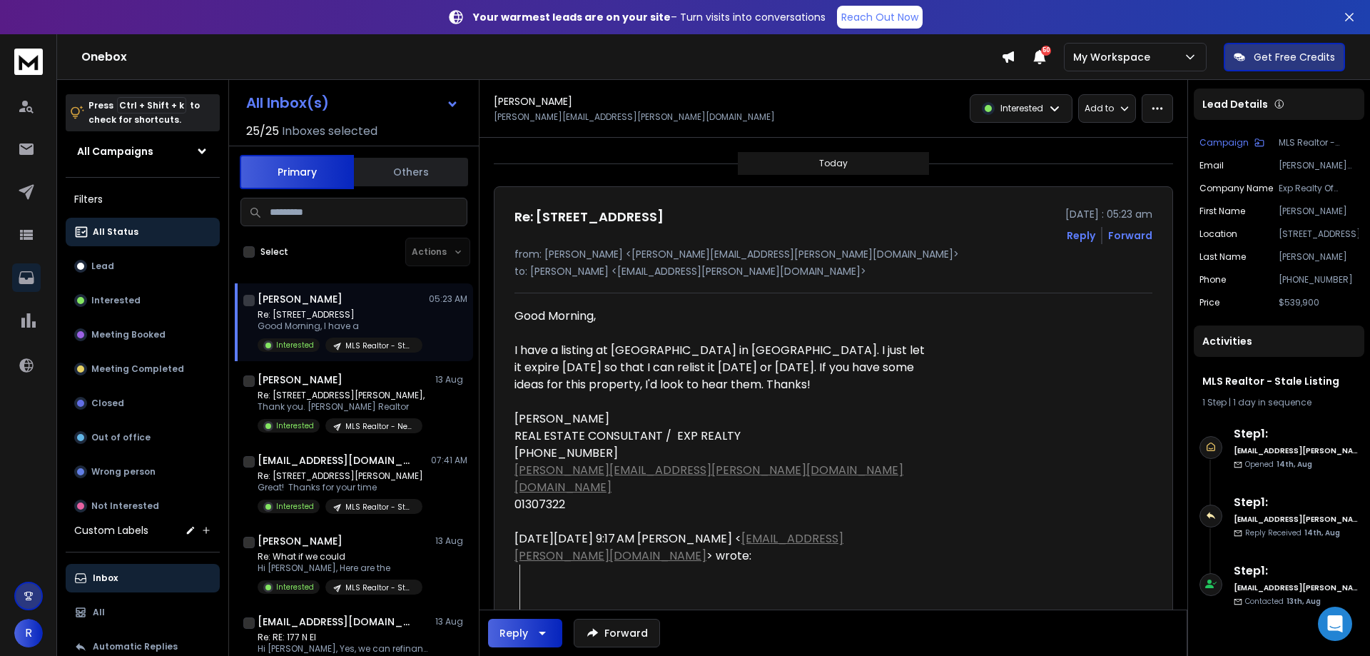
click at [540, 633] on icon "button" at bounding box center [542, 634] width 7 height 4
click at [537, 600] on p "Reply All" at bounding box center [531, 597] width 40 height 14
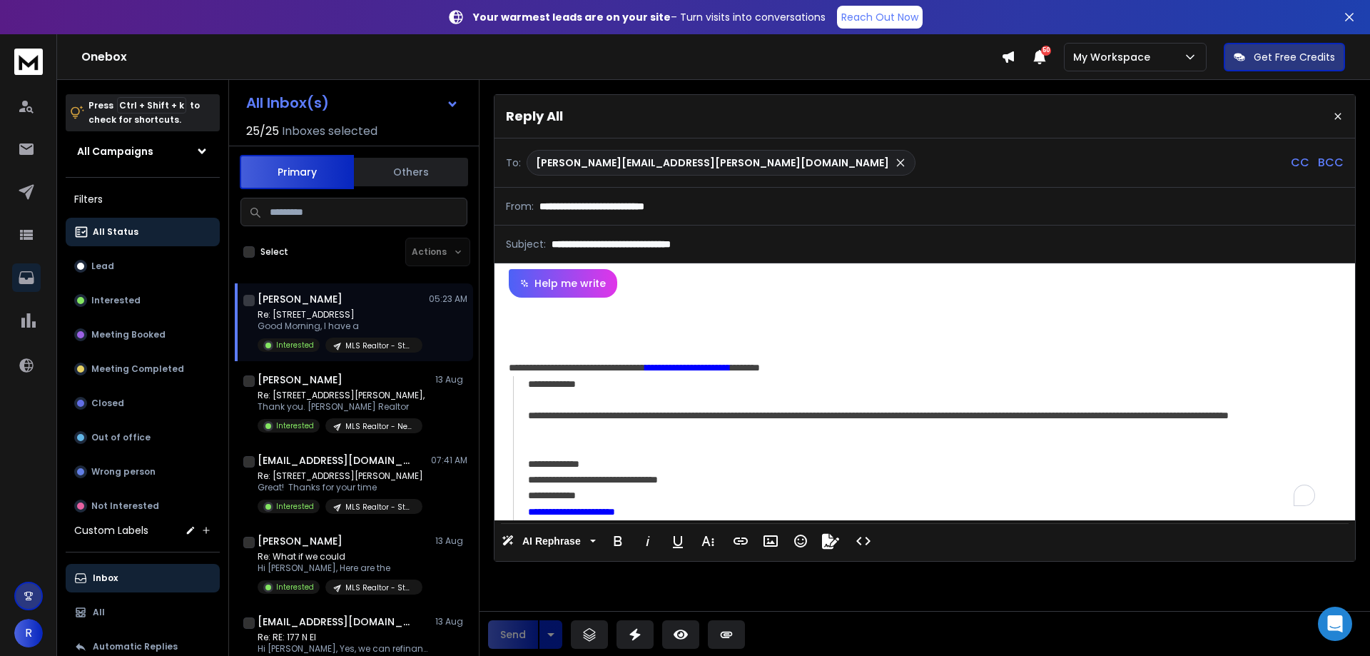
click at [560, 318] on div "To enrich screen reader interactions, please activate Accessibility in Grammarl…" at bounding box center [925, 320] width 832 height 16
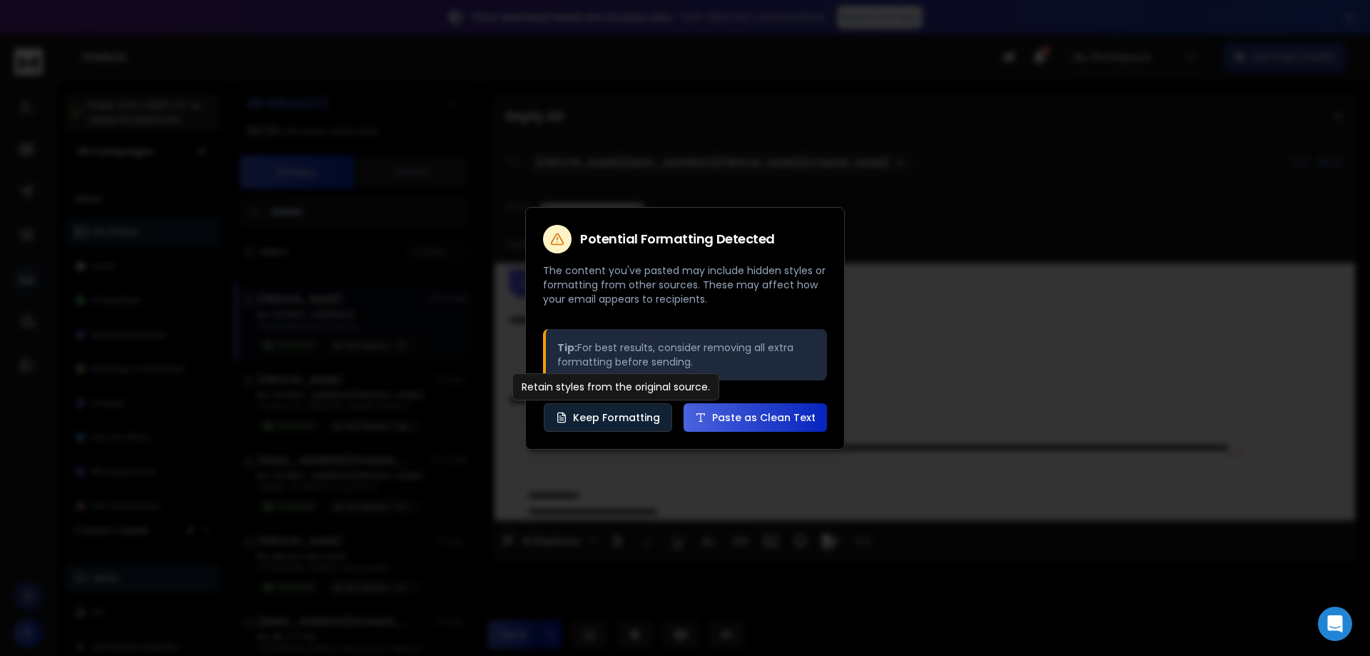
click at [660, 420] on button "Keep Formatting" at bounding box center [608, 417] width 128 height 29
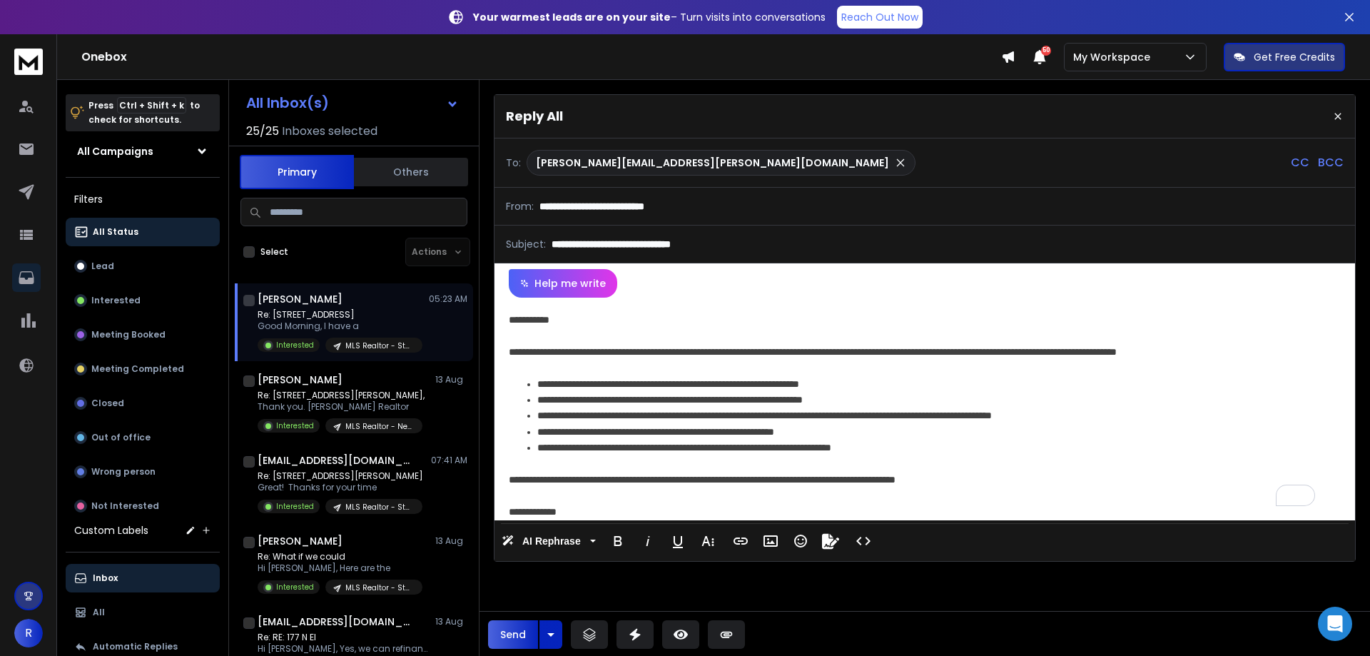
click at [732, 350] on p "**********" at bounding box center [912, 352] width 807 height 16
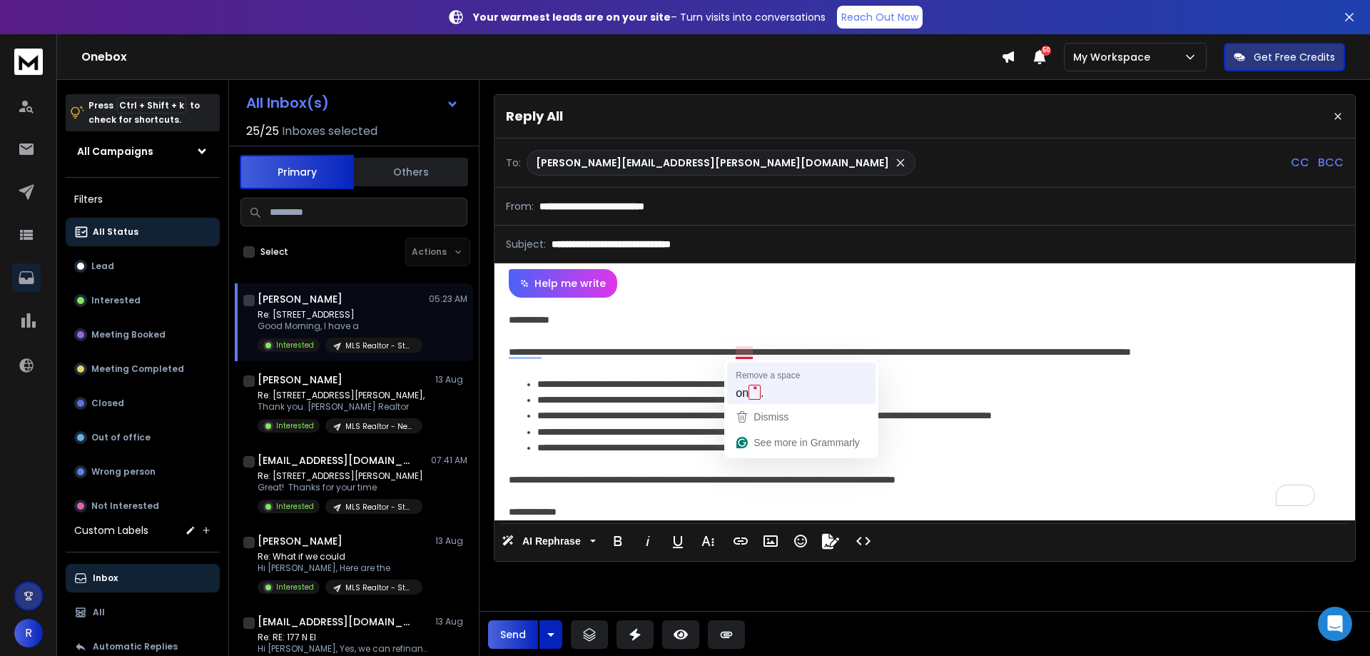
drag, startPoint x: 749, startPoint y: 350, endPoint x: 808, endPoint y: 376, distance: 63.9
click at [749, 350] on p "**********" at bounding box center [912, 352] width 807 height 16
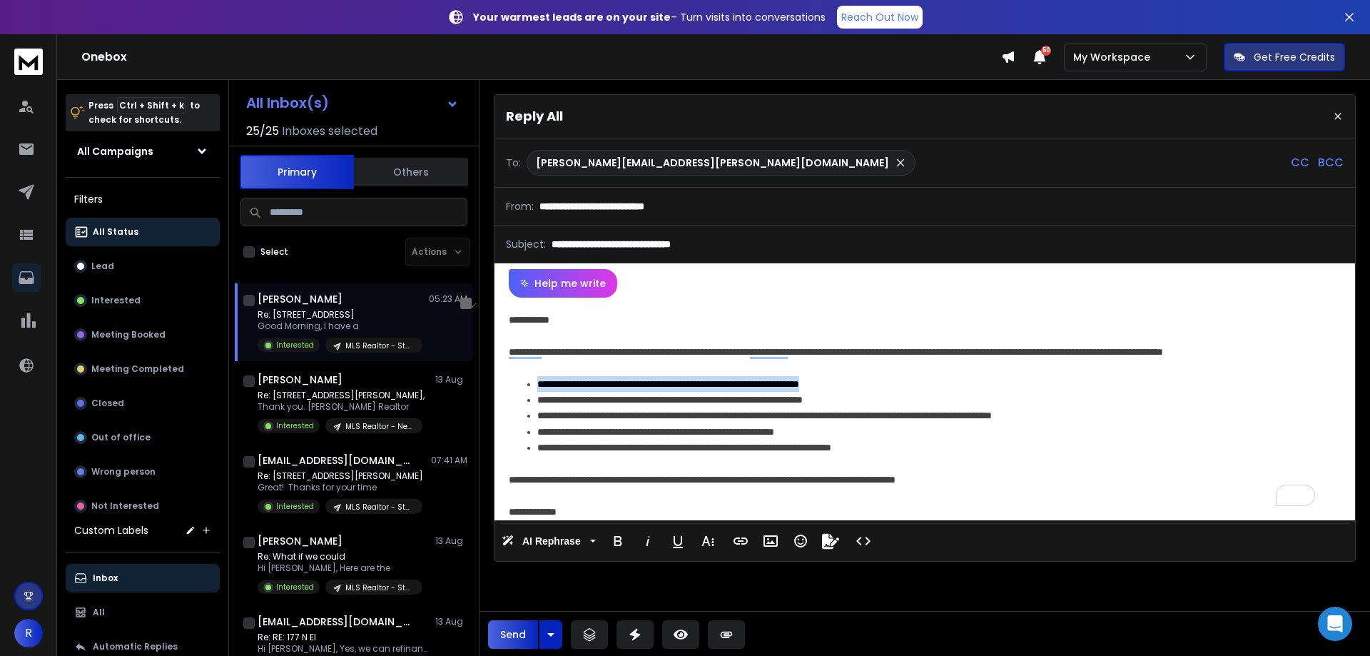
drag, startPoint x: 867, startPoint y: 385, endPoint x: 534, endPoint y: 389, distance: 333.4
click at [534, 389] on ul "**********" at bounding box center [925, 416] width 832 height 80
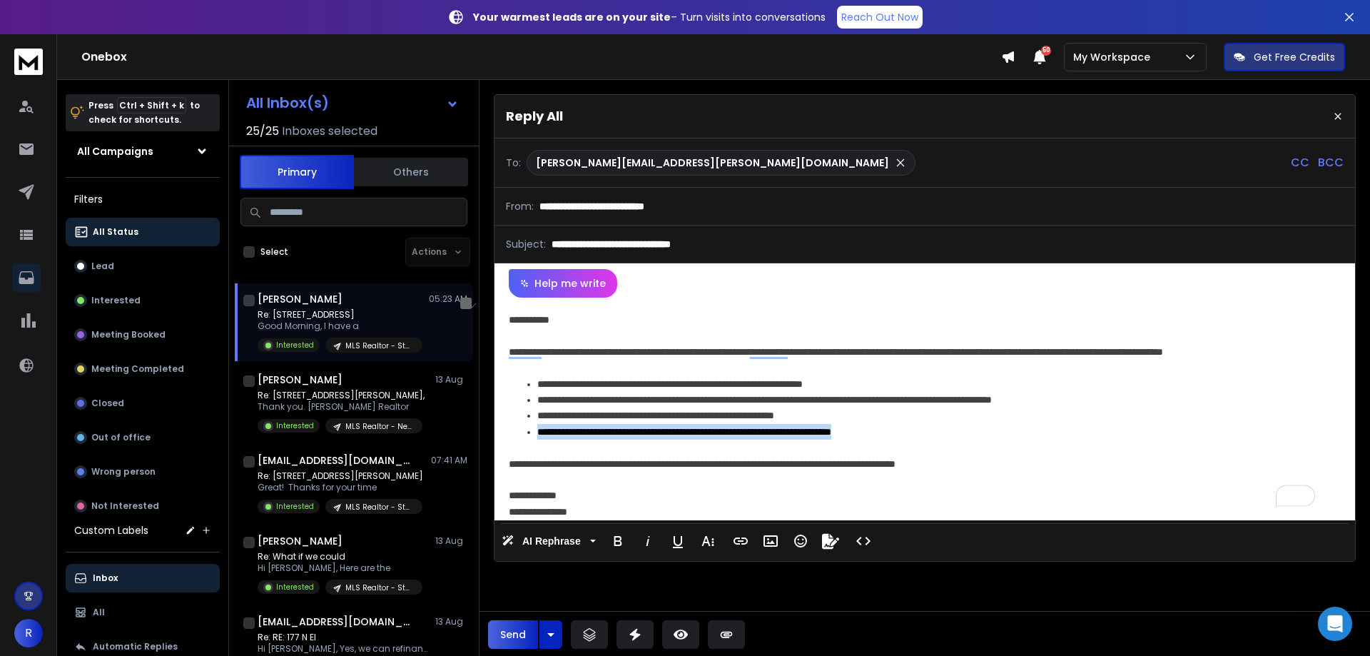
drag, startPoint x: 885, startPoint y: 432, endPoint x: 537, endPoint y: 437, distance: 347.6
click at [537, 437] on li "**********" at bounding box center [926, 432] width 778 height 16
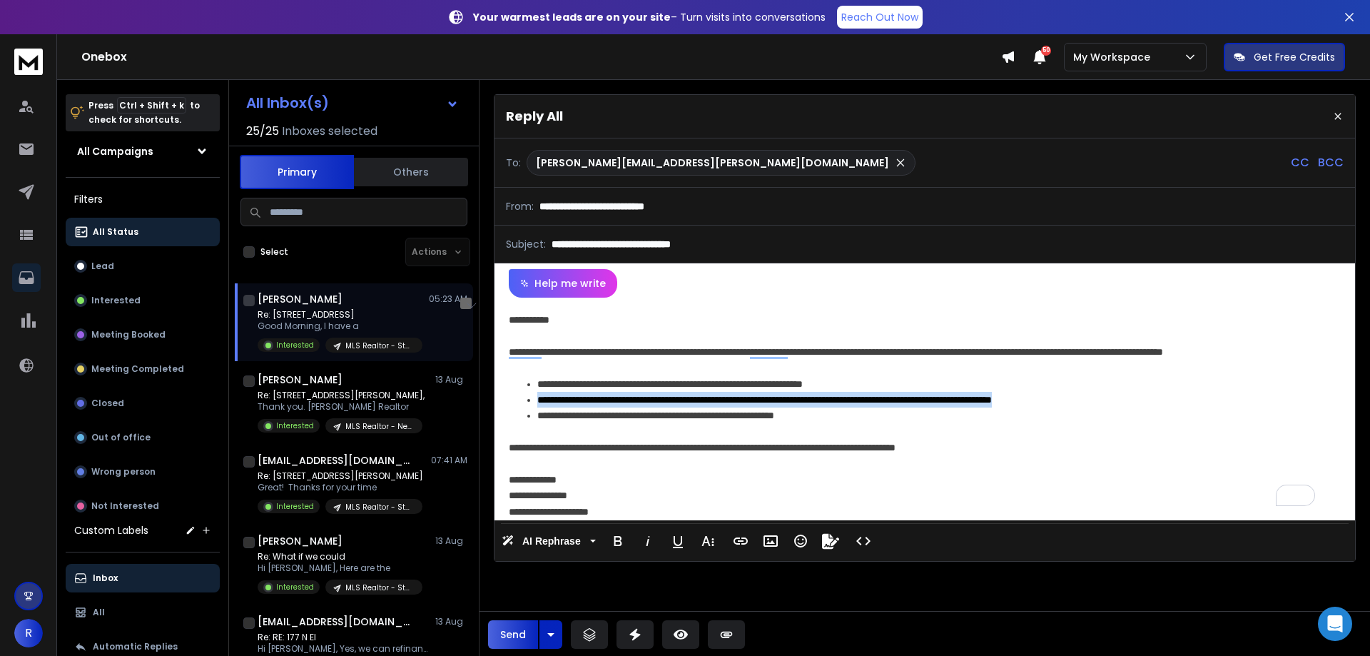
drag, startPoint x: 1096, startPoint y: 397, endPoint x: 539, endPoint y: 404, distance: 557.5
click at [539, 404] on li "**********" at bounding box center [926, 400] width 778 height 16
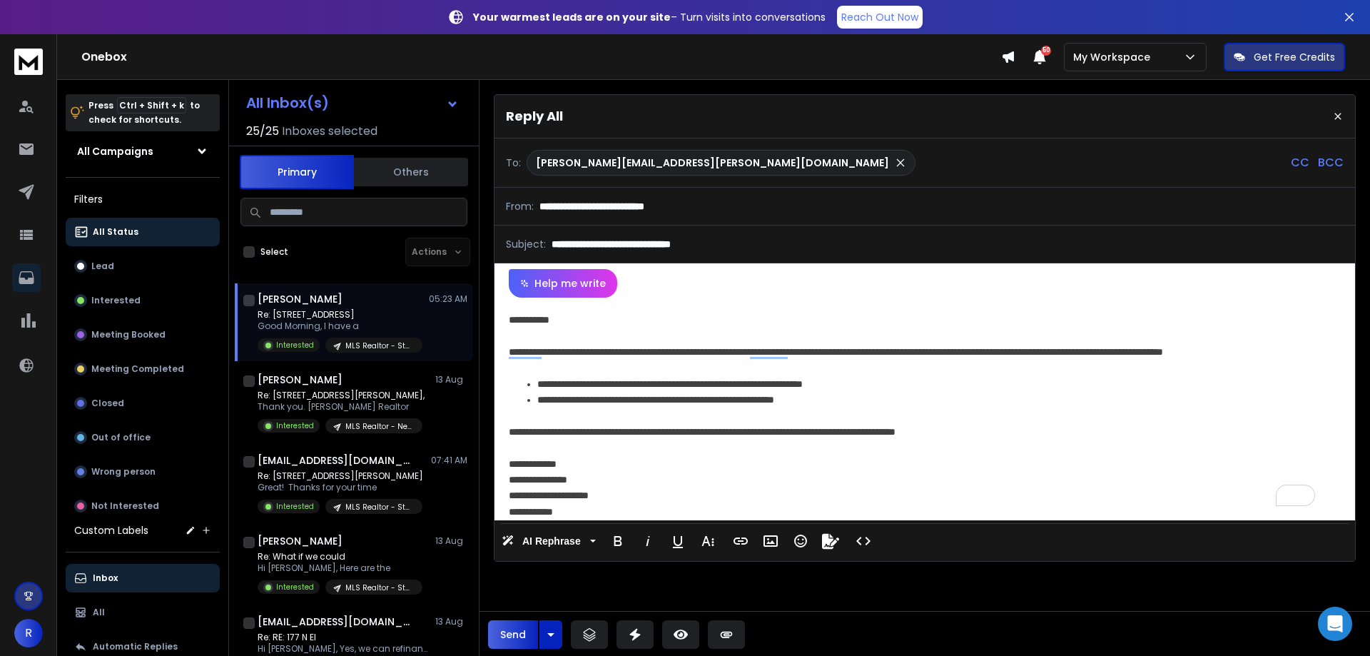
click at [848, 400] on li "**********" at bounding box center [926, 400] width 778 height 16
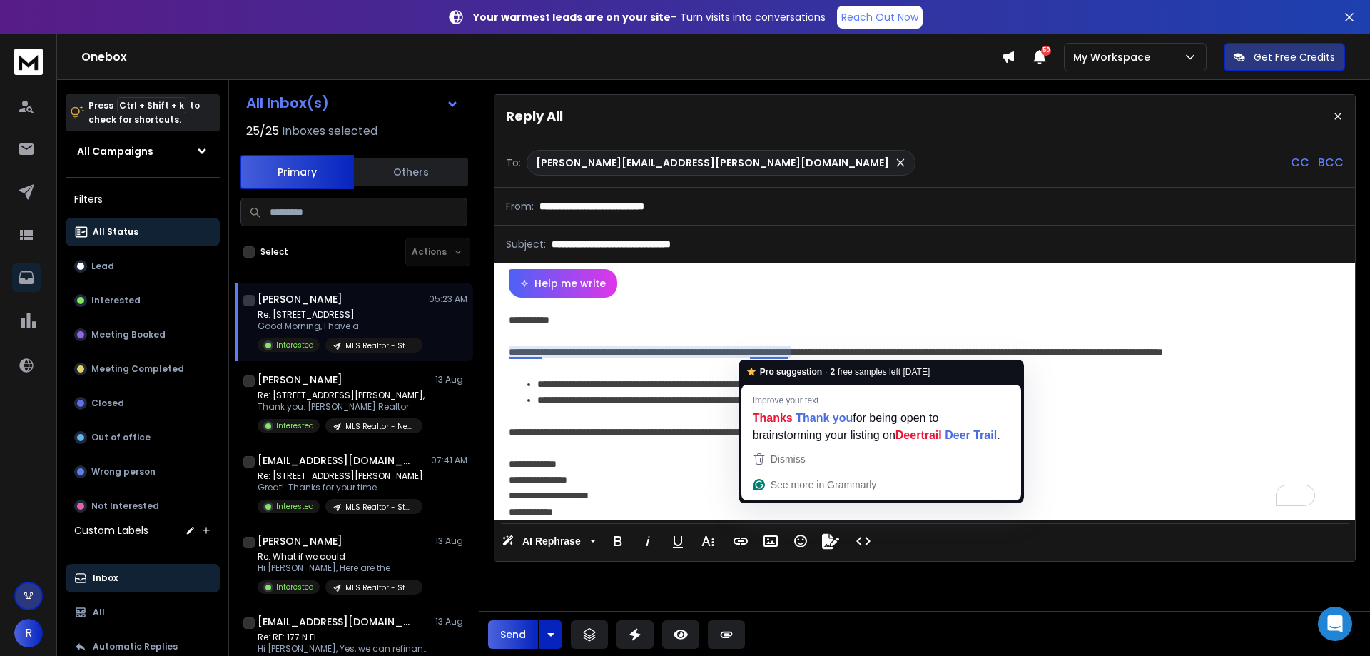
drag, startPoint x: 787, startPoint y: 354, endPoint x: 812, endPoint y: 354, distance: 25.0
click at [787, 354] on p "**********" at bounding box center [912, 352] width 807 height 16
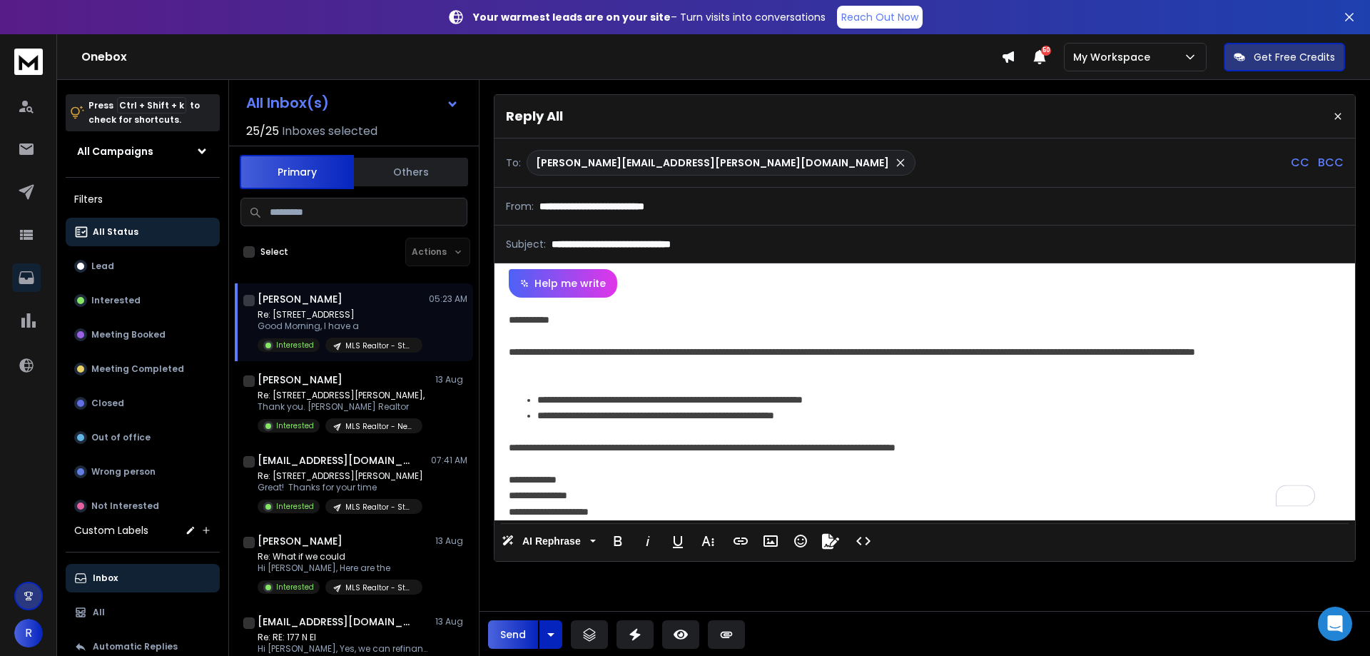
click at [732, 355] on p "**********" at bounding box center [912, 360] width 807 height 32
click at [1292, 163] on p "CC" at bounding box center [1300, 162] width 19 height 17
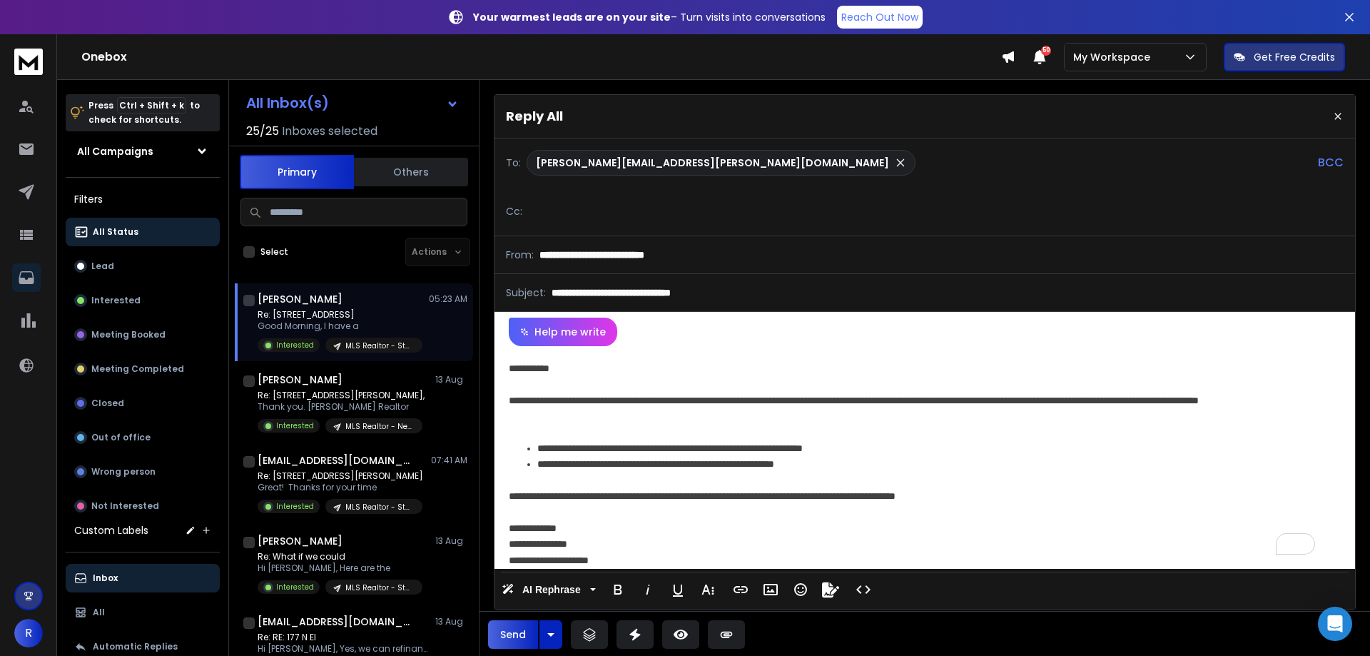
click at [680, 213] on div at bounding box center [936, 211] width 816 height 26
type input "*"
click at [679, 213] on div at bounding box center [936, 211] width 816 height 26
click at [614, 215] on input at bounding box center [578, 211] width 100 height 26
type input "**********"
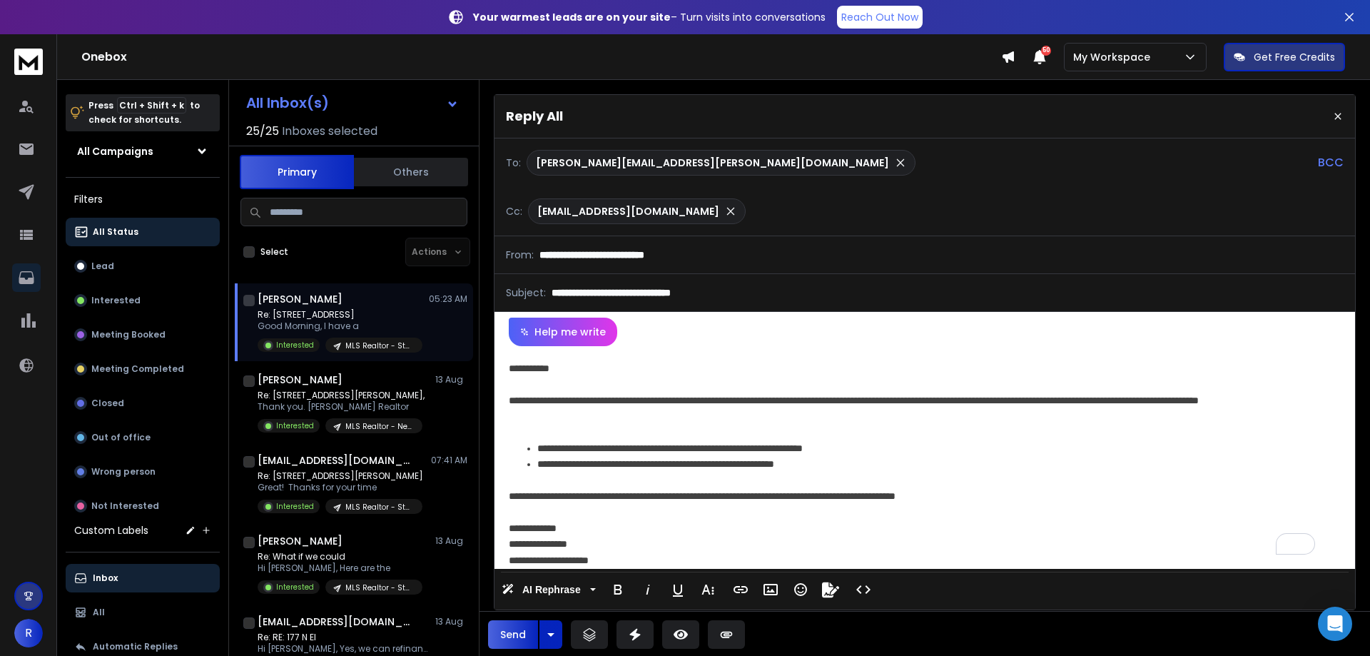
scroll to position [53, 0]
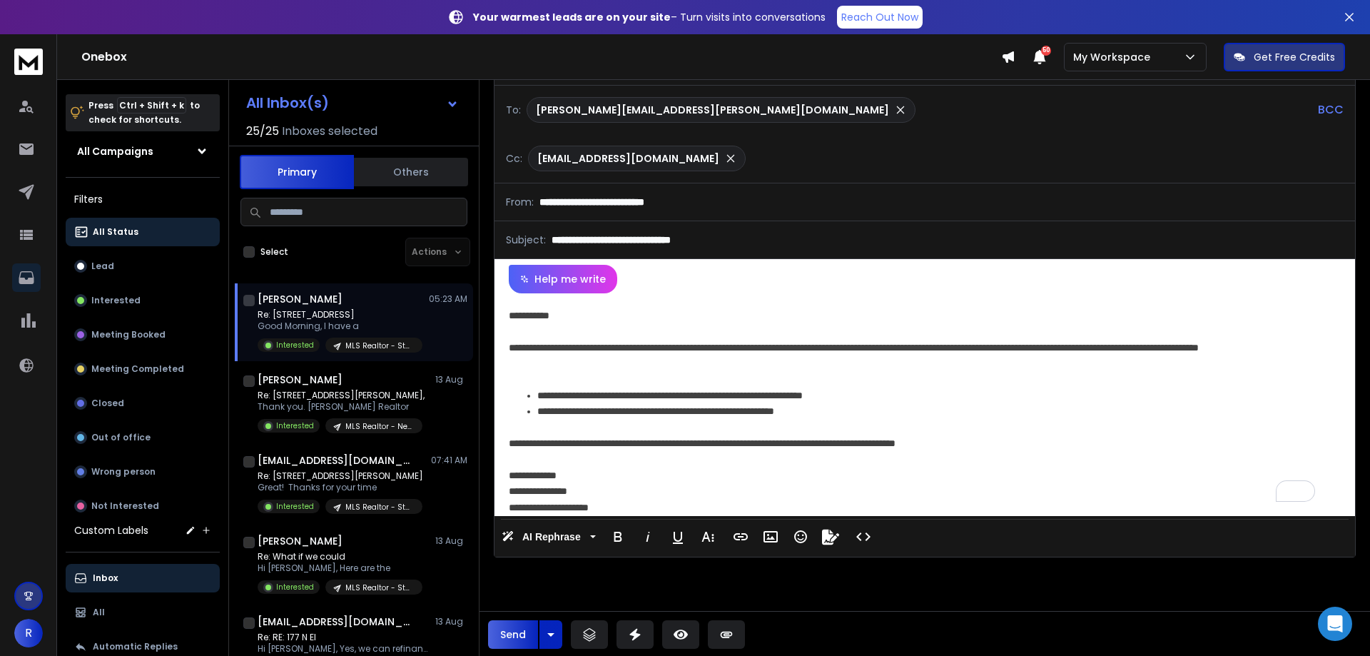
click at [529, 636] on button "Send" at bounding box center [513, 634] width 50 height 29
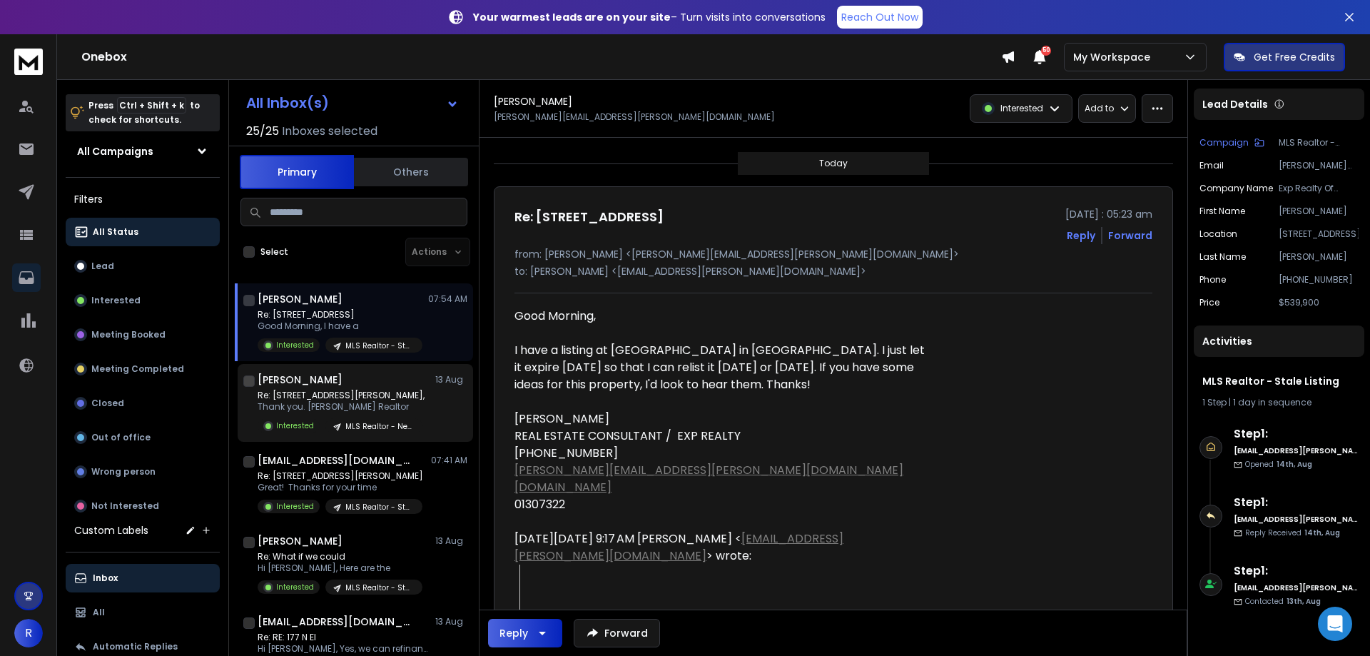
click at [317, 400] on p "Re: [STREET_ADDRESS][PERSON_NAME]," at bounding box center [341, 395] width 167 height 11
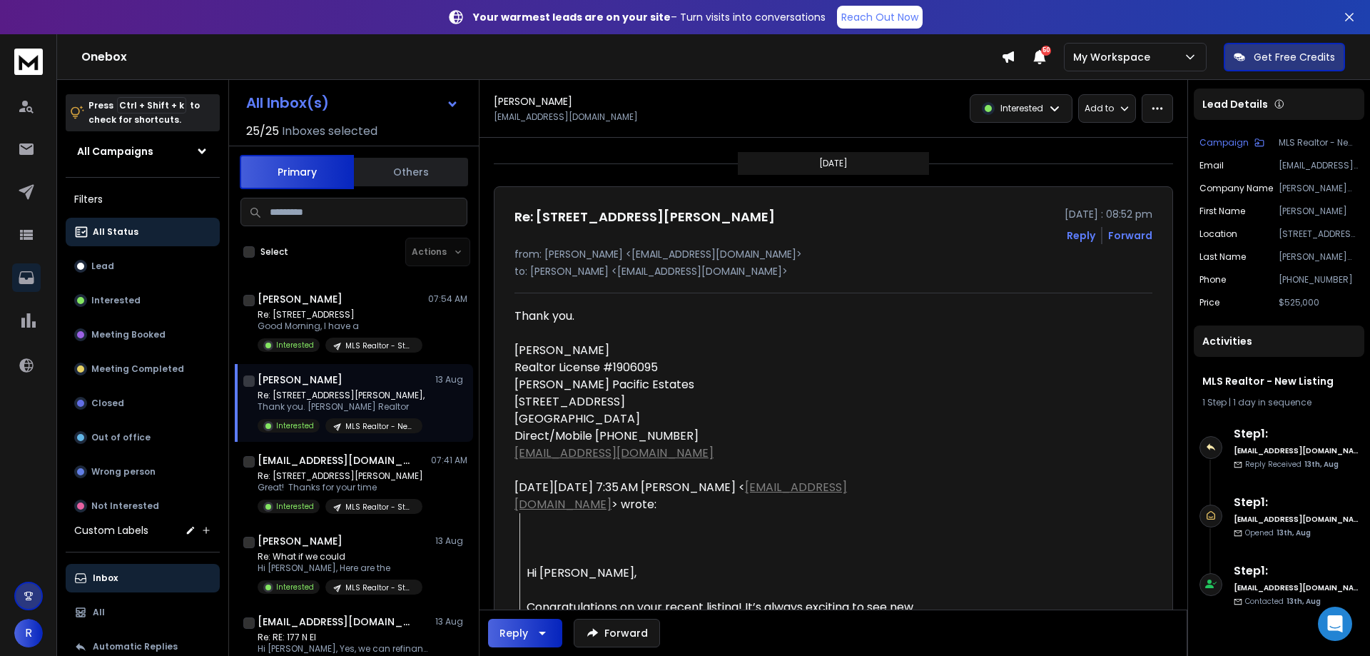
click at [1289, 232] on p "[STREET_ADDRESS][PERSON_NAME]" at bounding box center [1319, 233] width 80 height 11
